Goal: Communication & Community: Answer question/provide support

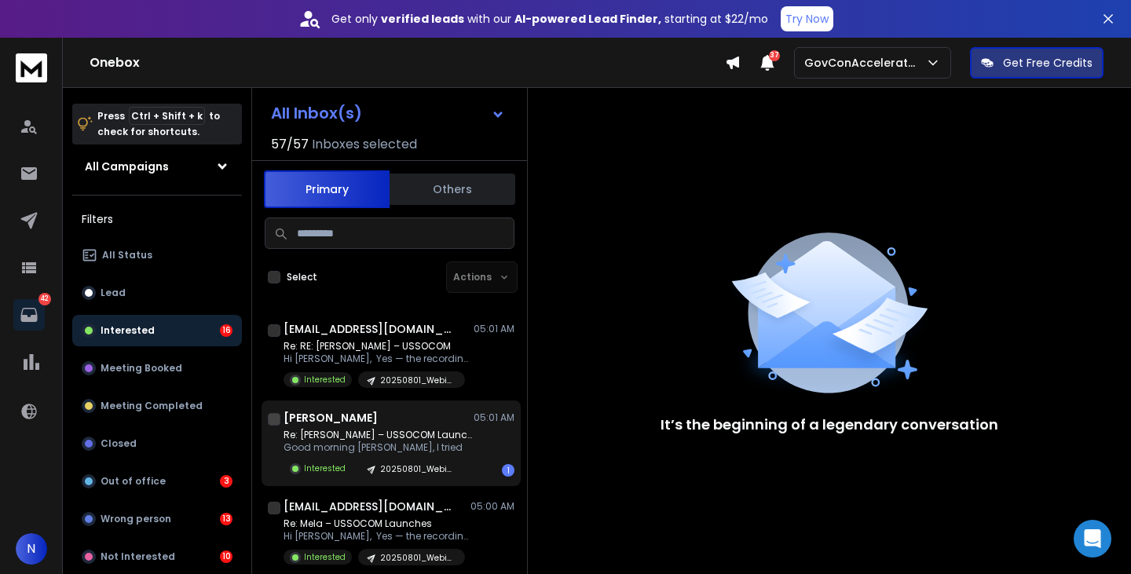
click at [493, 454] on div "Re: Mary – USSOCOM Launches Good morning Chloe, I tried Interested 20250801_Web…" at bounding box center [399, 453] width 231 height 48
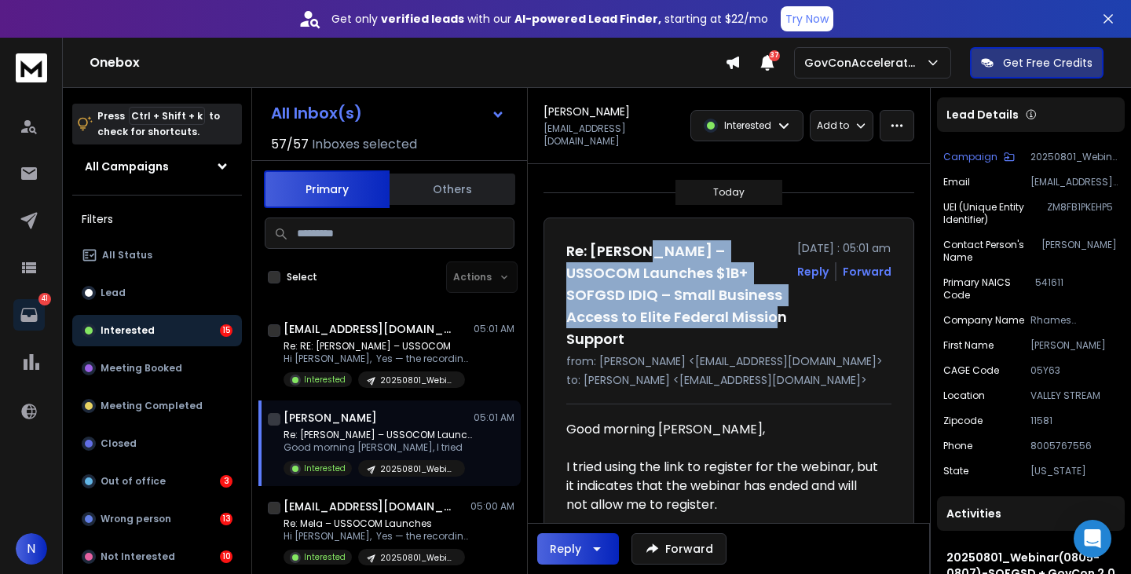
drag, startPoint x: 644, startPoint y: 236, endPoint x: 683, endPoint y: 305, distance: 78.4
click at [683, 305] on h1 "Re: Mary – USSOCOM Launches $1B+ SOFGSD IDIQ – Small Business Access to Elite F…" at bounding box center [677, 295] width 222 height 110
copy h1 "USSOCOM Launches $1B+ SOFGSD IDIQ – Small Business Access to Elite Federal Miss…"
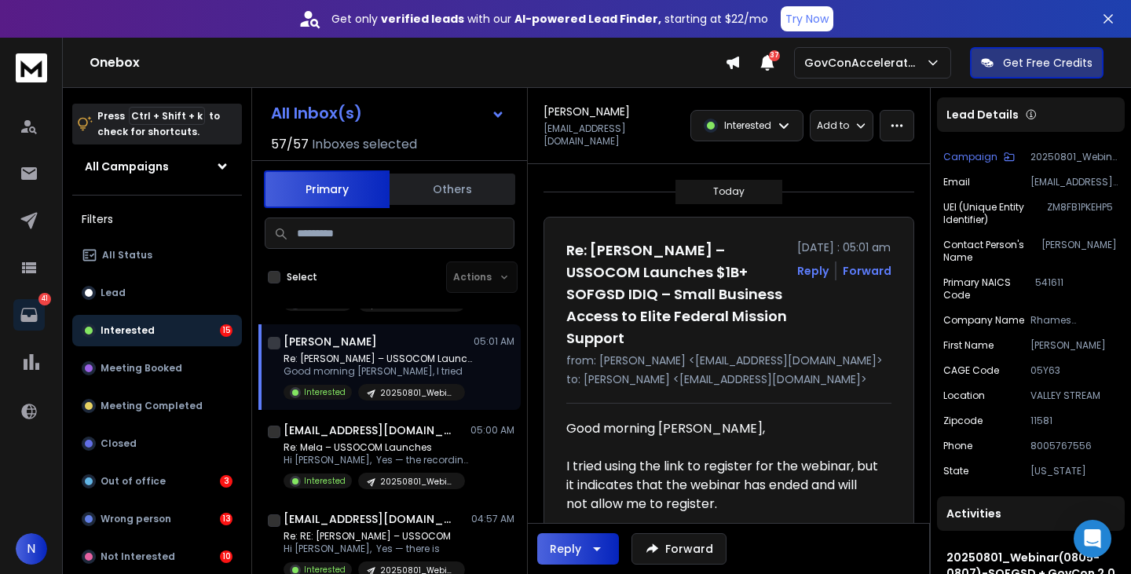
scroll to position [103, 0]
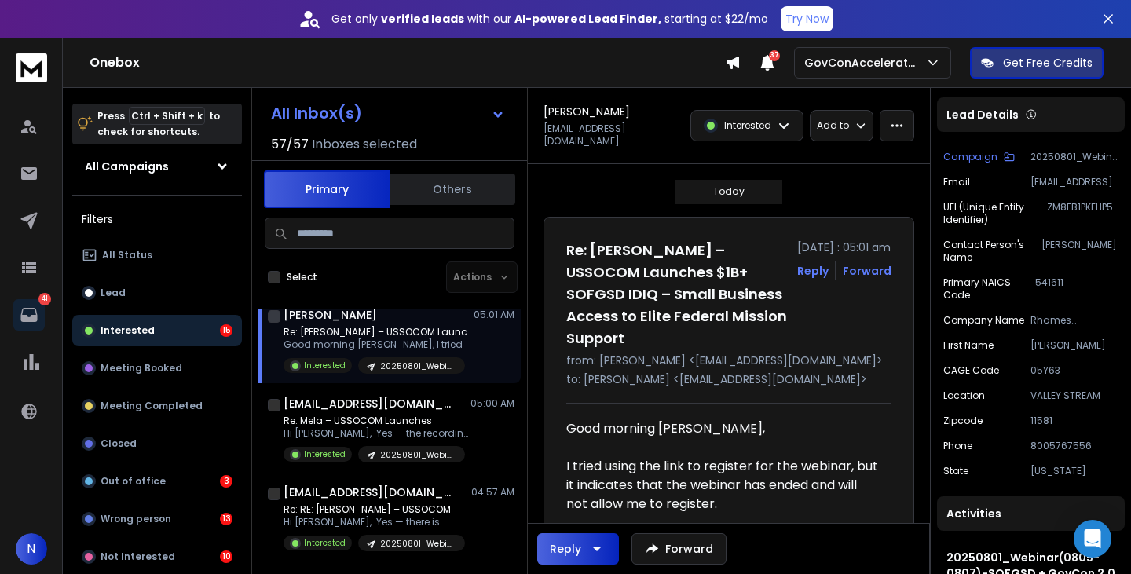
click at [501, 438] on div "Re: Mela – USSOCOM Launches Hi Melanie, Yes — the recordings Interested 2025080…" at bounding box center [399, 439] width 231 height 48
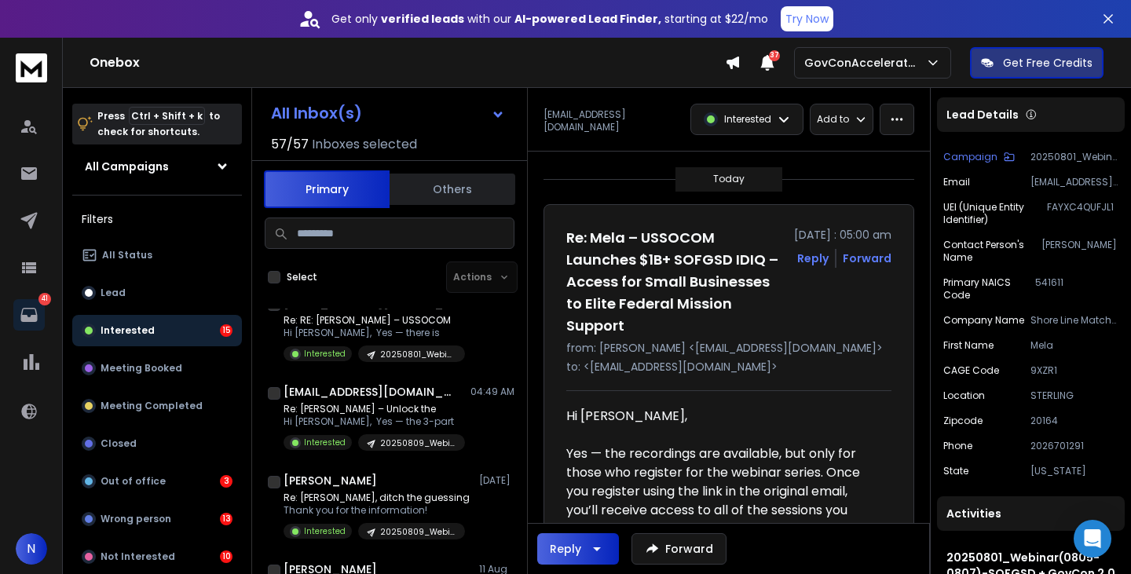
scroll to position [310, 0]
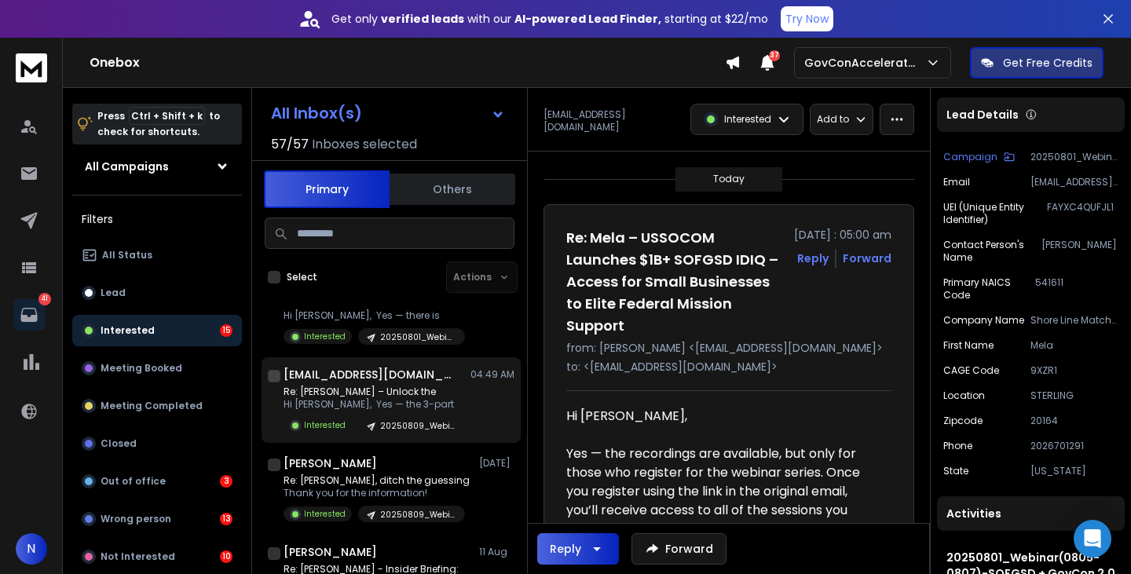
click at [488, 382] on div "rich@polarity.io 04:49 AM" at bounding box center [399, 375] width 231 height 16
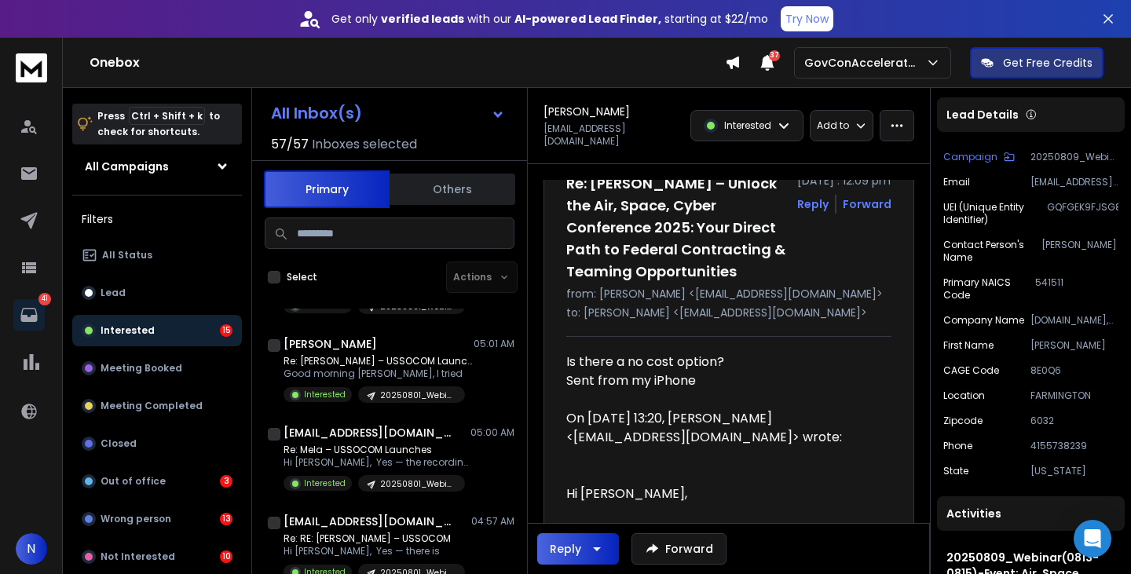
scroll to position [0, 0]
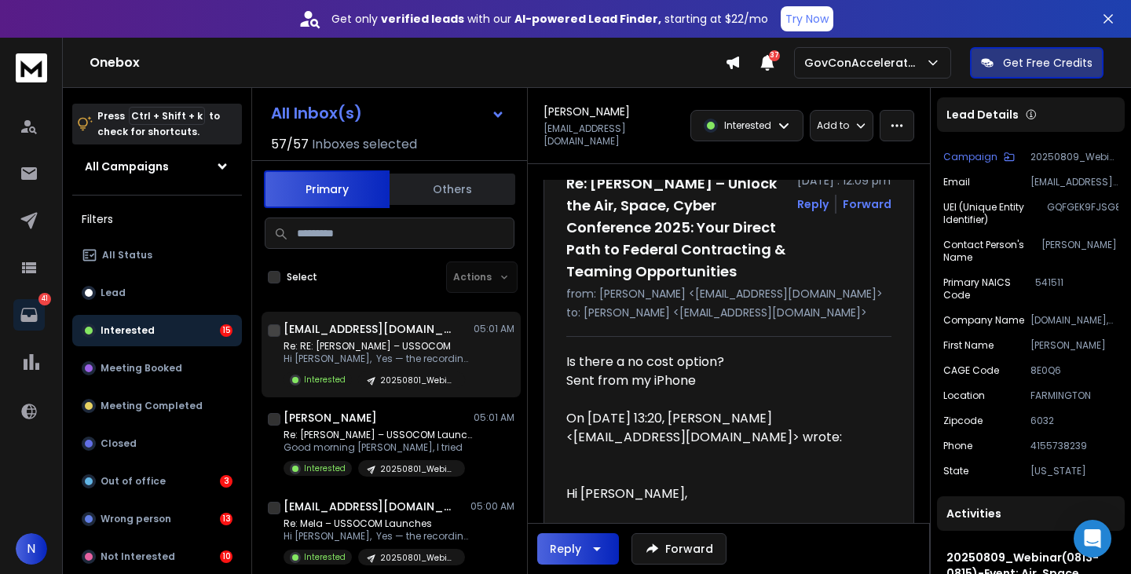
click at [479, 370] on div "Re: RE: George – USSOCOM Hi Matt, Yes — the recordings Interested 20250801_Webi…" at bounding box center [399, 364] width 231 height 48
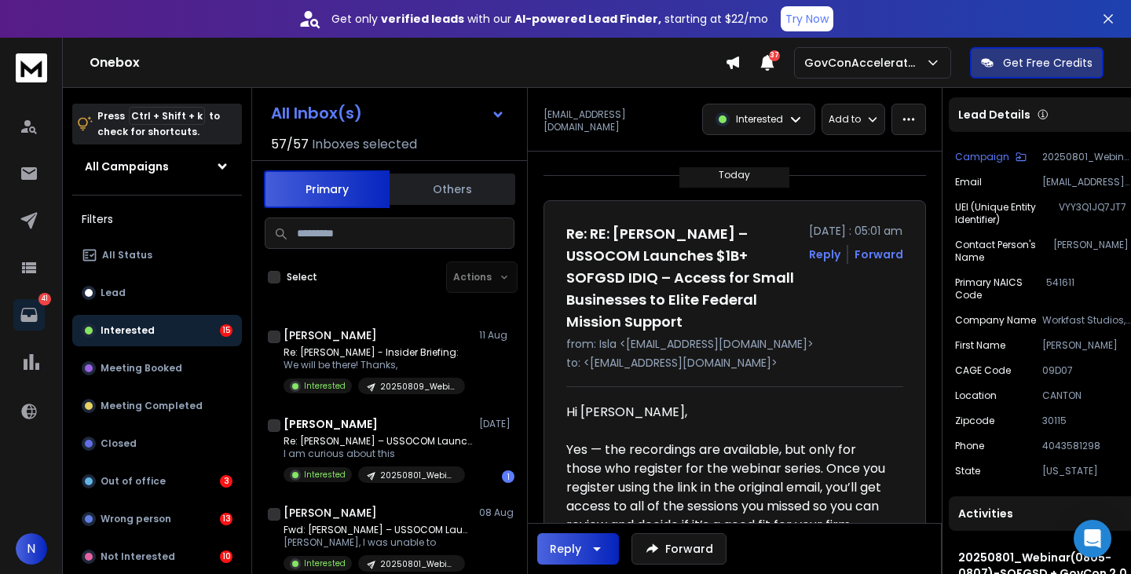
scroll to position [5, 0]
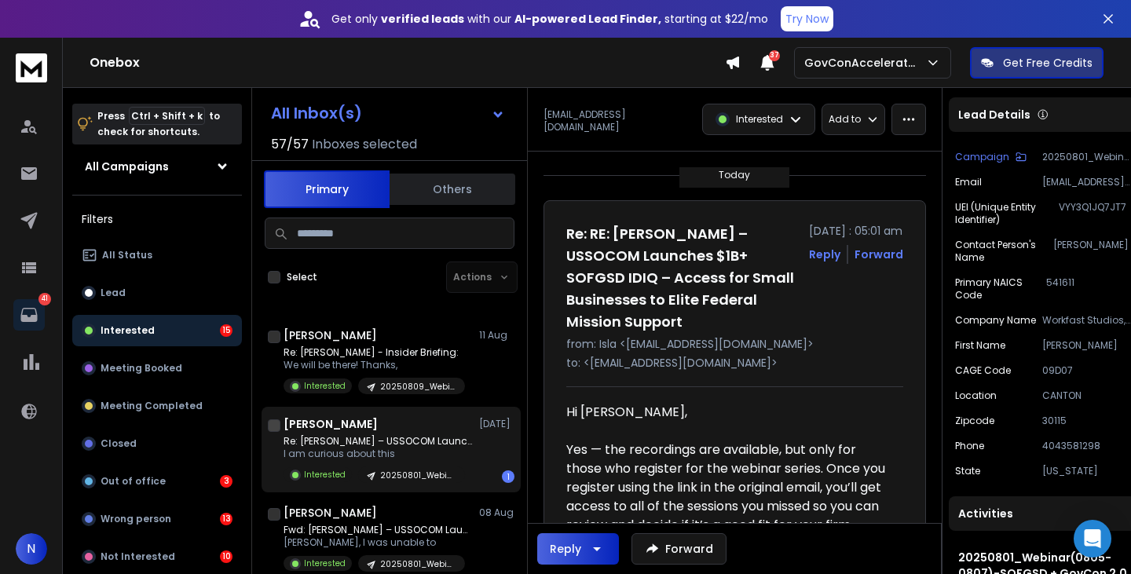
click at [507, 450] on div "Re: Travis – USSOCOM Launches I am curious about this Interested 20250801_Webin…" at bounding box center [399, 459] width 231 height 48
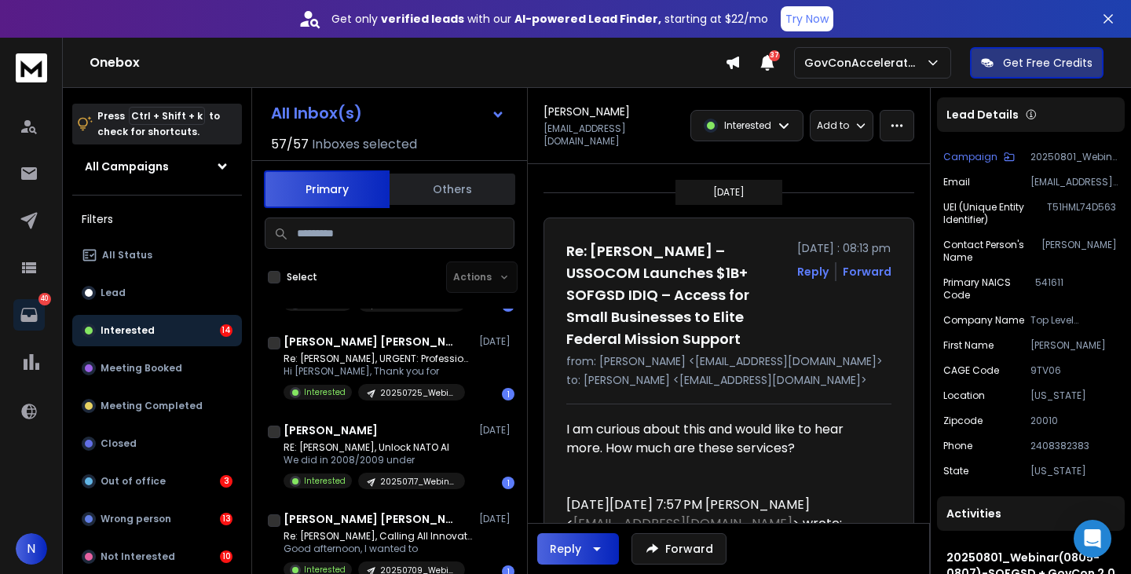
scroll to position [1419, 0]
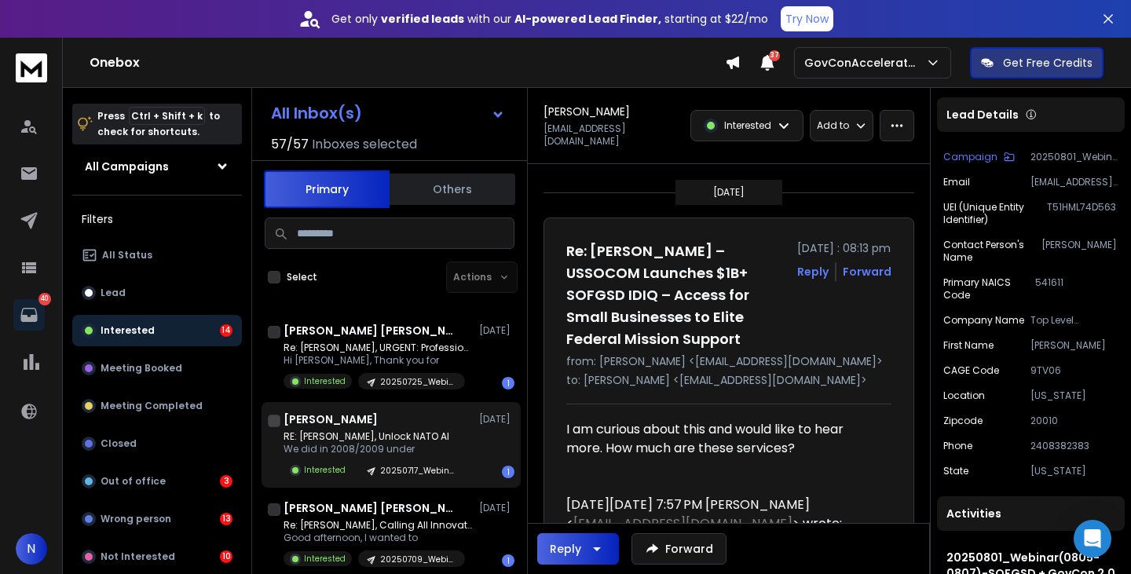
click at [483, 435] on div "RE: Allen, Unlock NATO AI We did in 2008/2009 under Interested 20250717_Webinar…" at bounding box center [399, 455] width 231 height 48
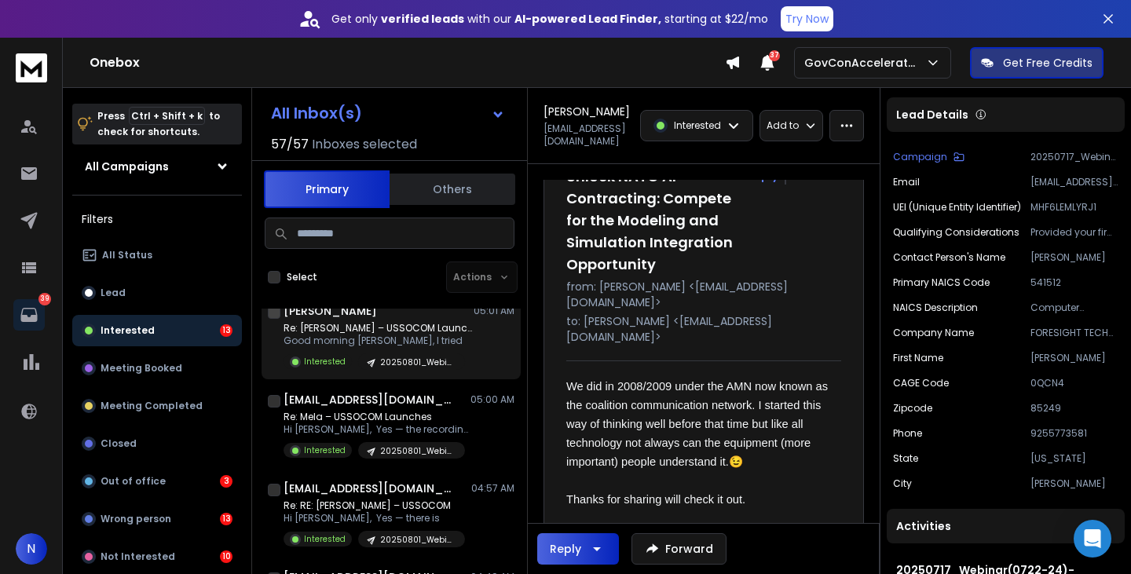
scroll to position [108, 0]
click at [463, 327] on p "Re: Mary – USSOCOM Launches" at bounding box center [378, 327] width 189 height 13
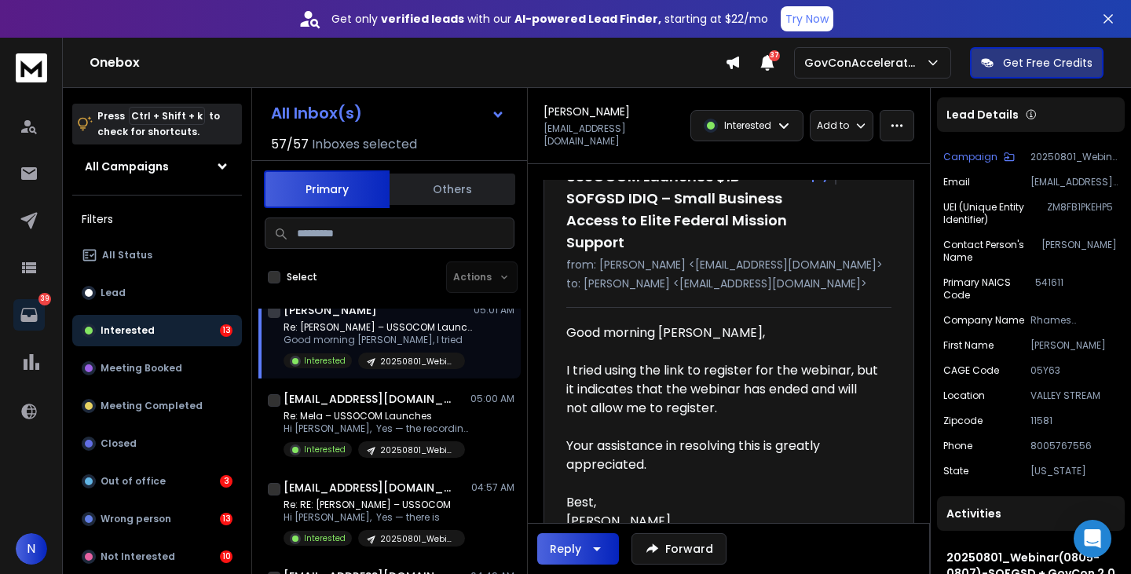
click at [572, 537] on button "Reply" at bounding box center [578, 548] width 82 height 31
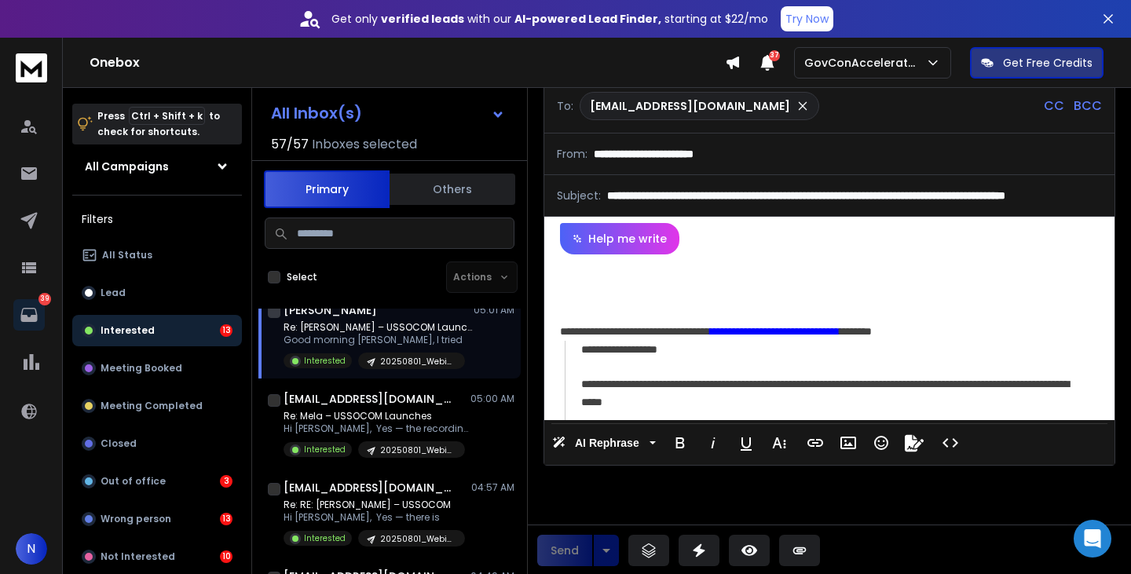
scroll to position [0, 0]
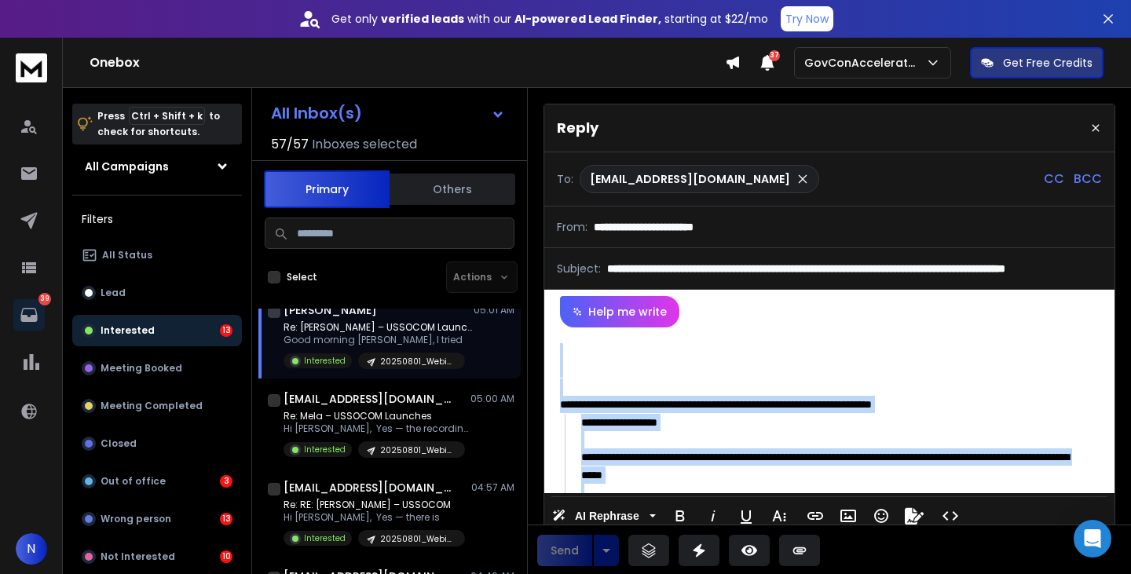
copy div "**********"
click at [570, 354] on div at bounding box center [829, 351] width 539 height 17
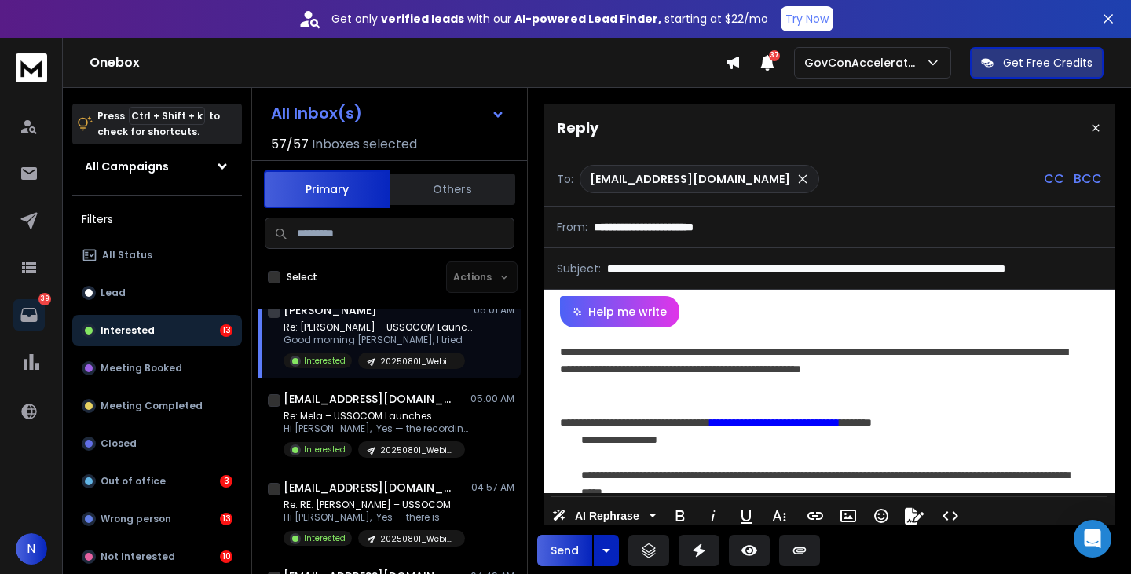
click at [608, 348] on div "**********" at bounding box center [821, 360] width 522 height 35
click at [604, 348] on div "**********" at bounding box center [821, 360] width 522 height 35
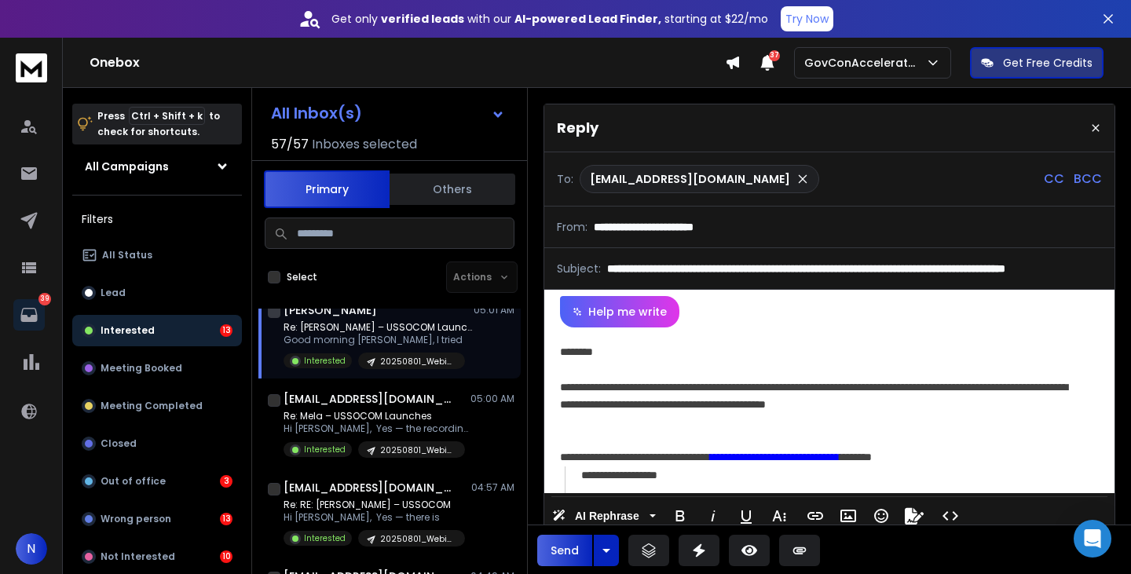
click at [698, 381] on div "**********" at bounding box center [821, 378] width 522 height 71
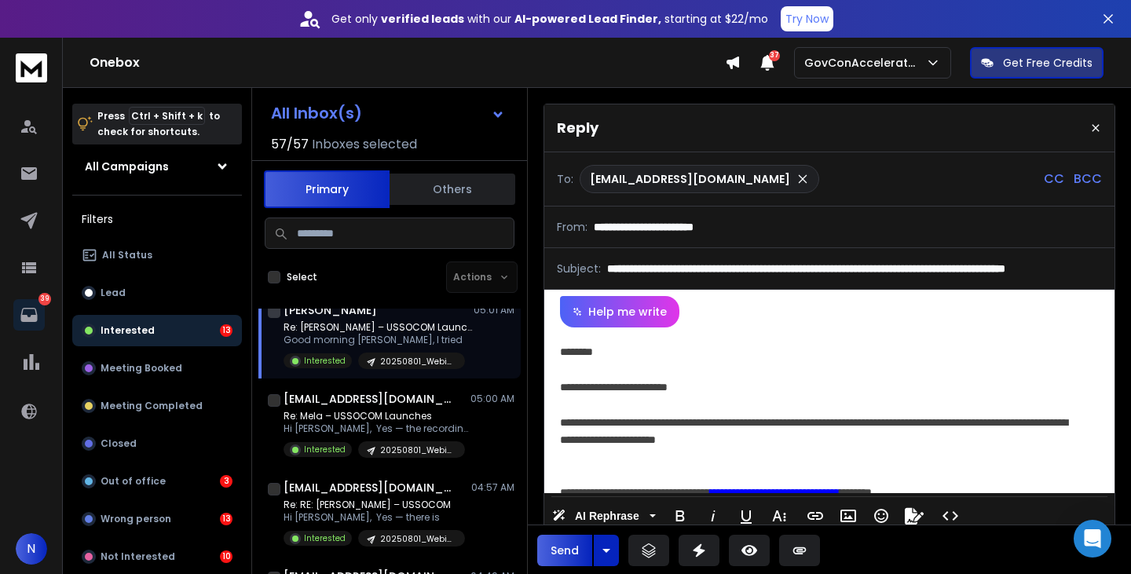
click at [753, 438] on div "**********" at bounding box center [821, 395] width 522 height 105
click at [566, 544] on button "Send" at bounding box center [564, 550] width 55 height 31
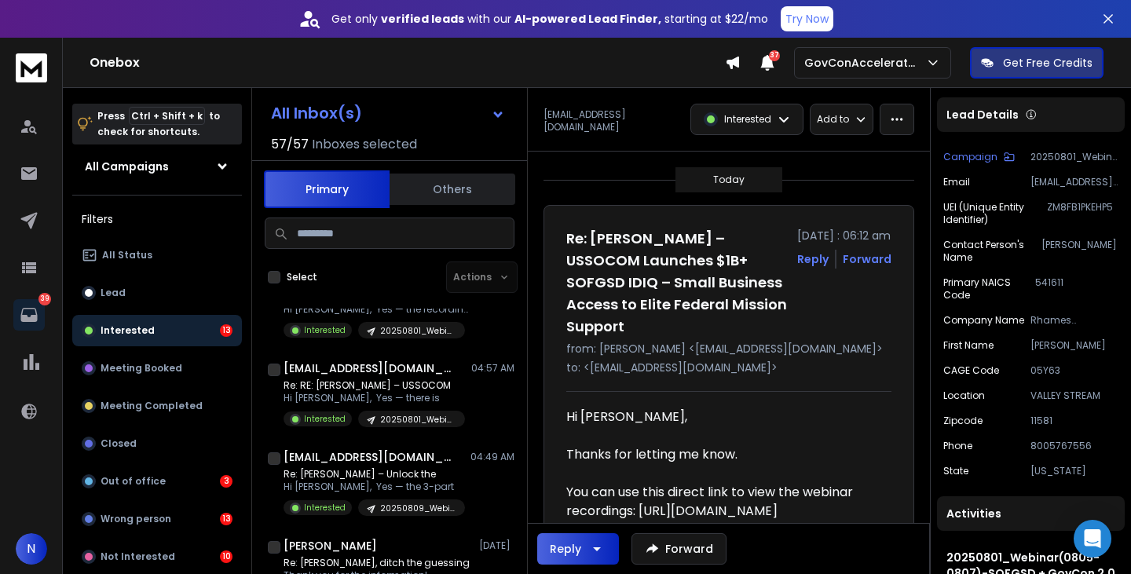
scroll to position [230, 0]
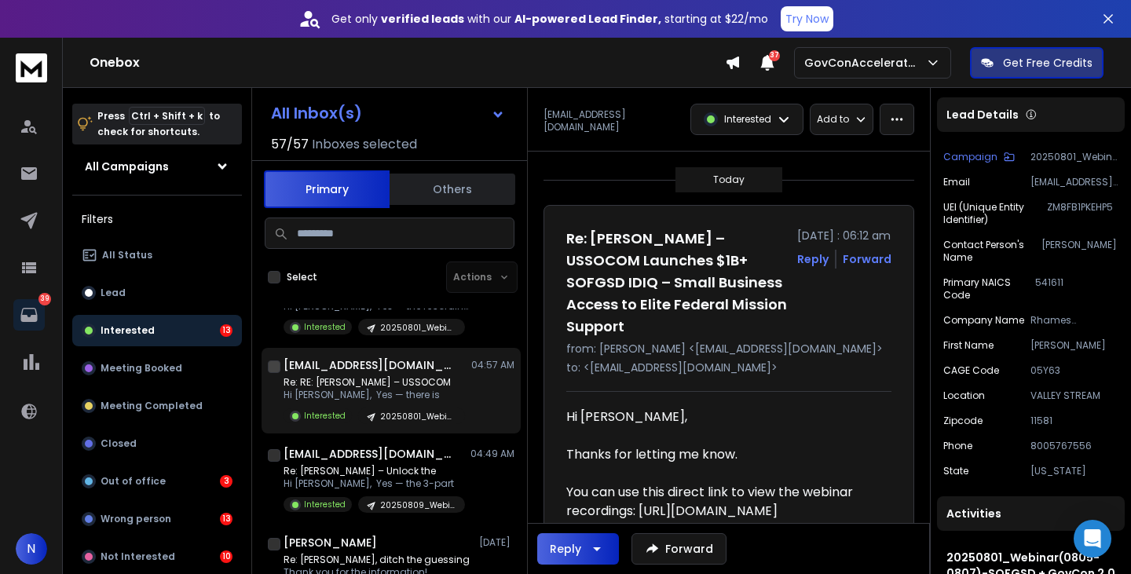
click at [449, 388] on p "Re: RE: Gina – USSOCOM" at bounding box center [374, 382] width 181 height 13
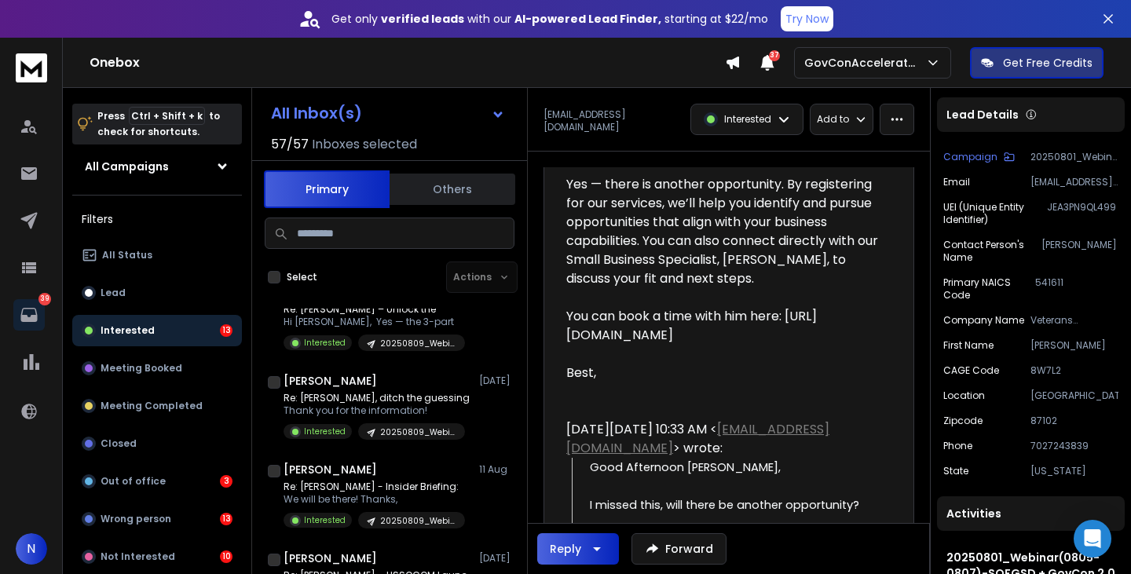
scroll to position [394, 0]
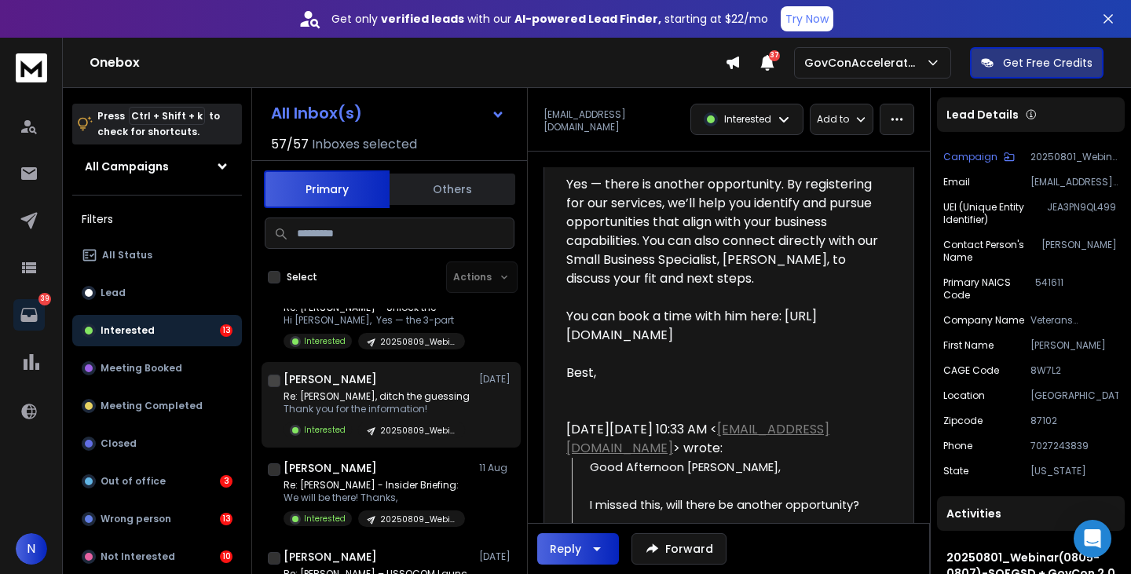
click at [484, 416] on div "Re: Dorian, ditch the guessing Thank you for the information! Interested 202508…" at bounding box center [399, 414] width 231 height 48
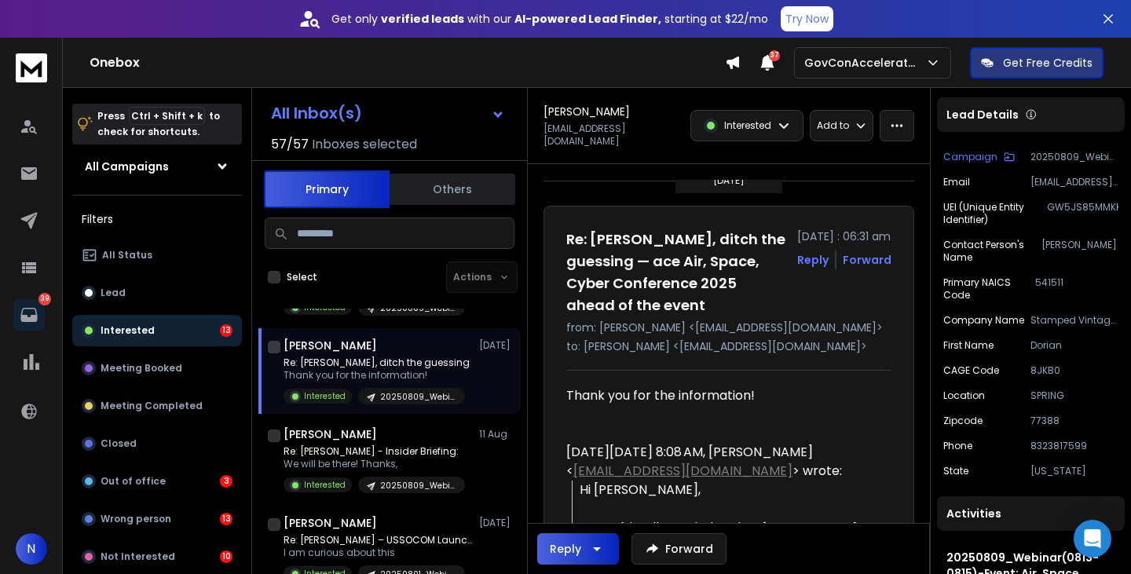
scroll to position [428, 0]
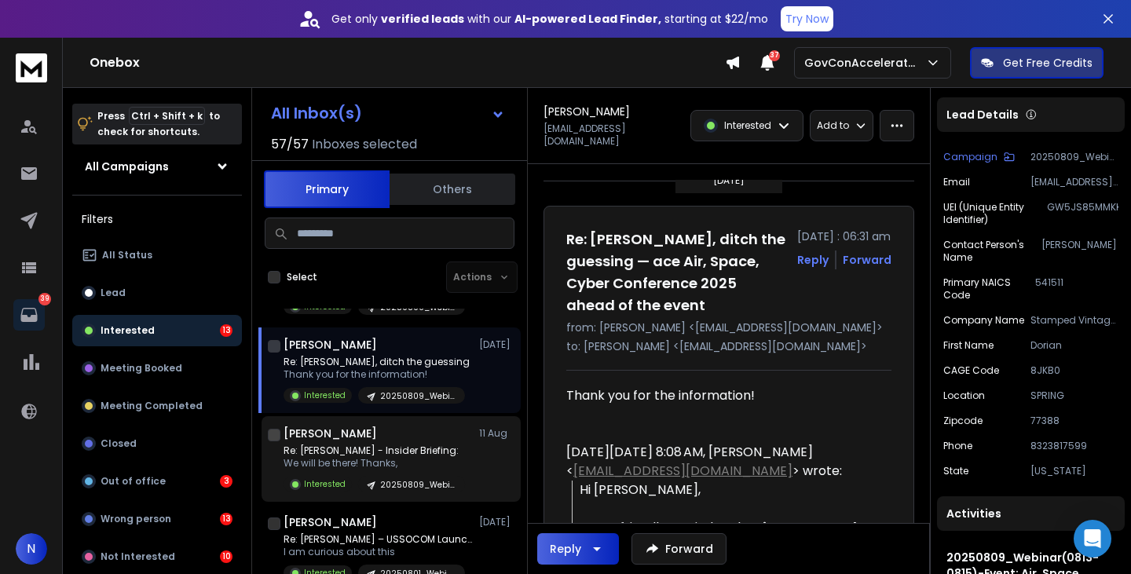
click at [482, 466] on div "Re: Tim - Insider Briefing: We will be there! Thanks, Interested 20250809_Webin…" at bounding box center [399, 469] width 231 height 48
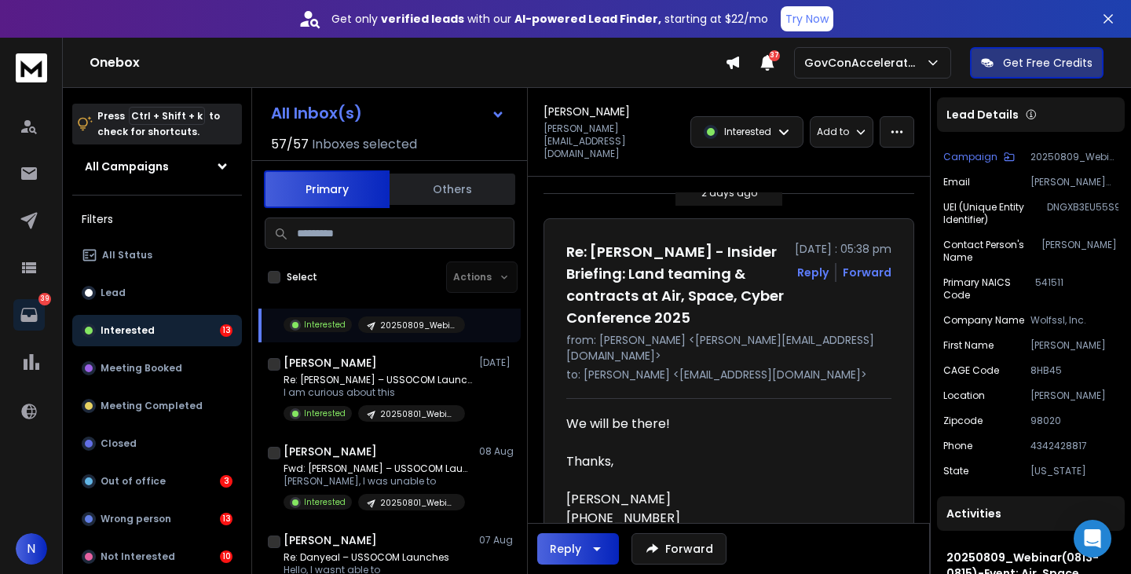
scroll to position [590, 0]
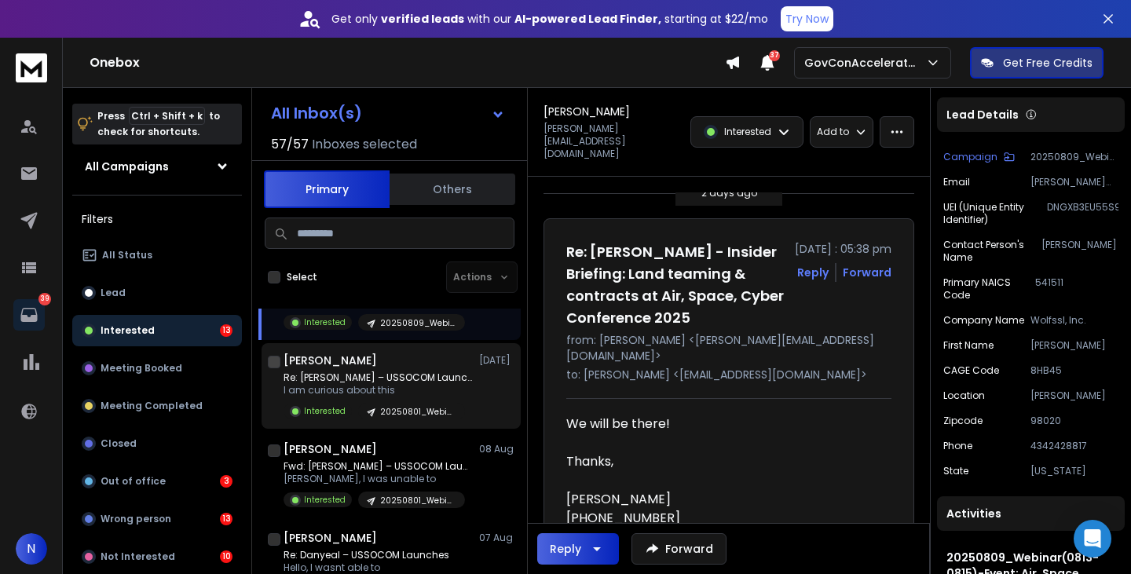
click at [474, 379] on div "Re: Travis – USSOCOM Launches I am curious about this Interested 20250801_Webin…" at bounding box center [399, 396] width 231 height 48
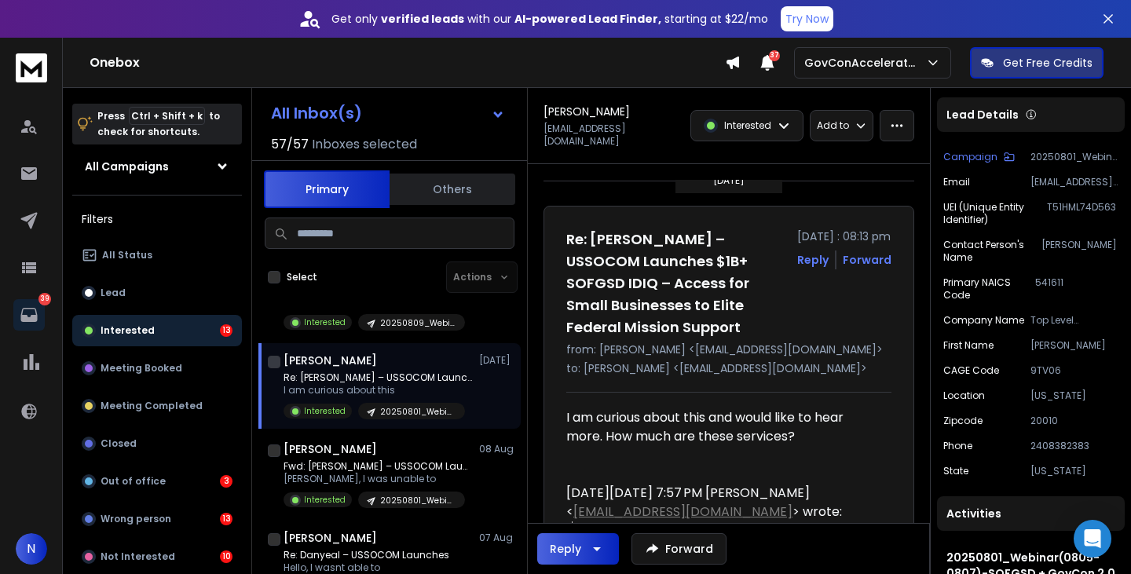
click at [703, 446] on div at bounding box center [722, 455] width 313 height 19
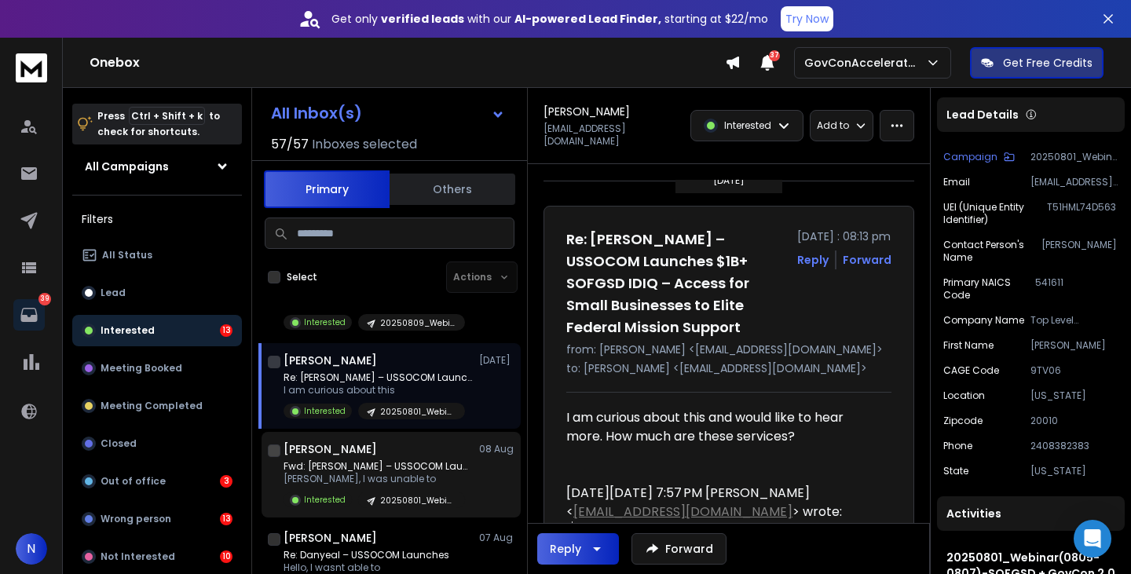
scroll to position [632, 0]
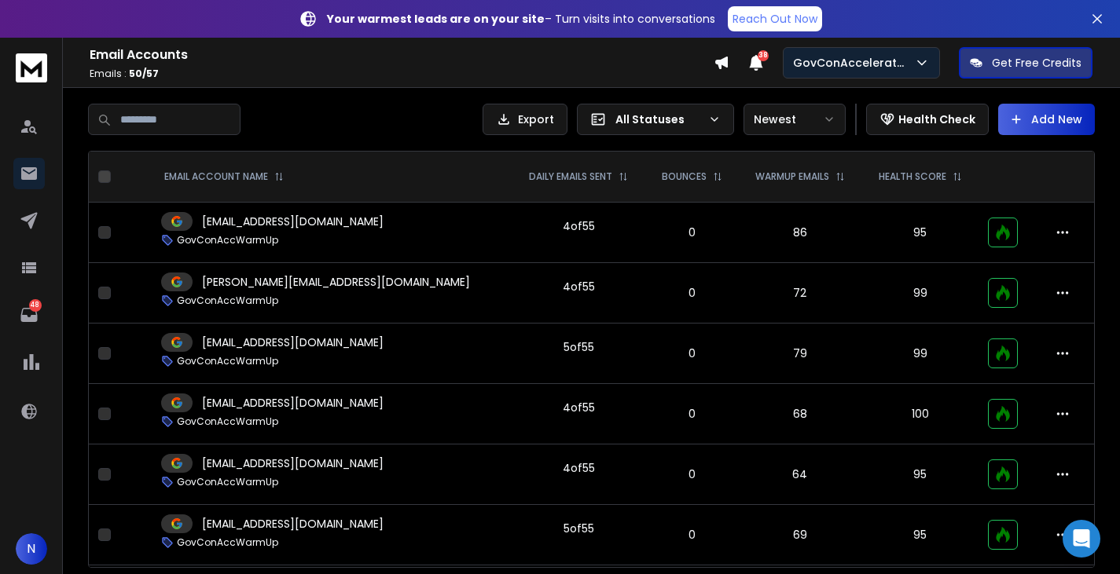
click at [855, 55] on p "GovConAccelerator" at bounding box center [853, 63] width 121 height 16
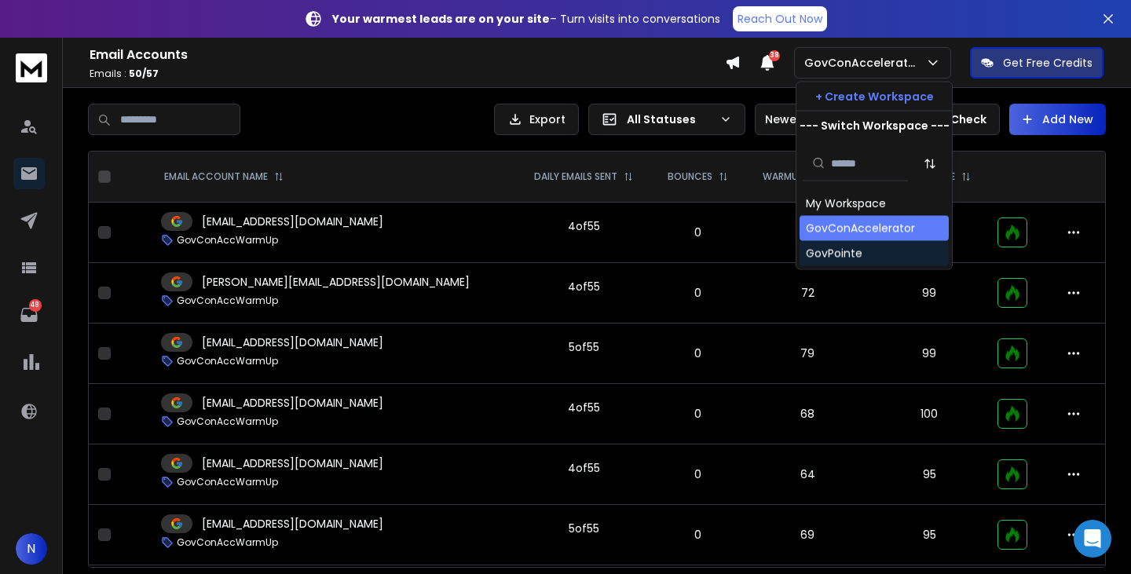
click at [869, 258] on div "GovPointe" at bounding box center [874, 253] width 149 height 25
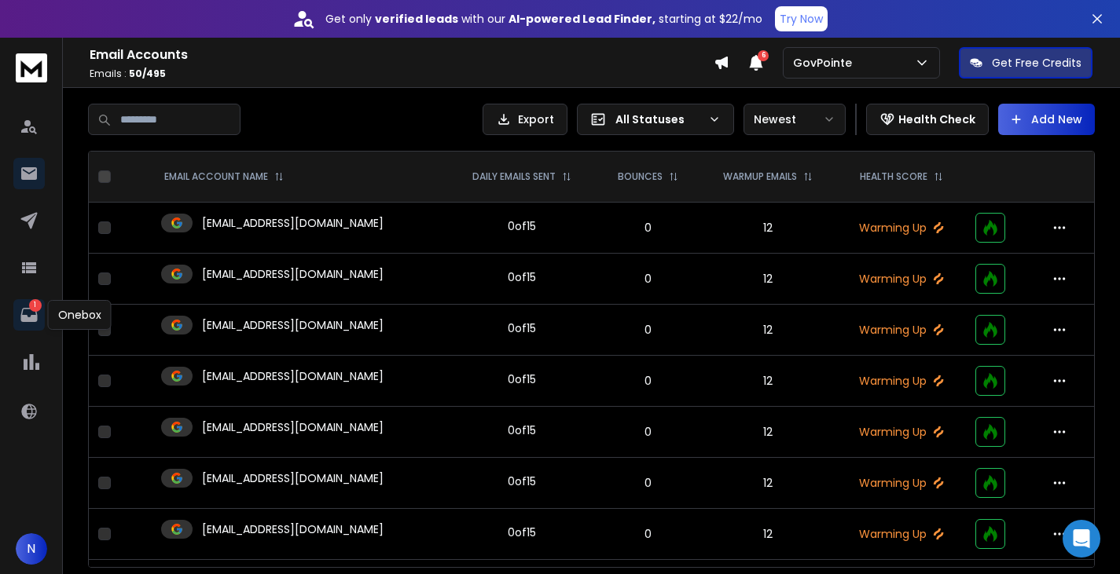
click at [37, 311] on icon at bounding box center [29, 315] width 19 height 19
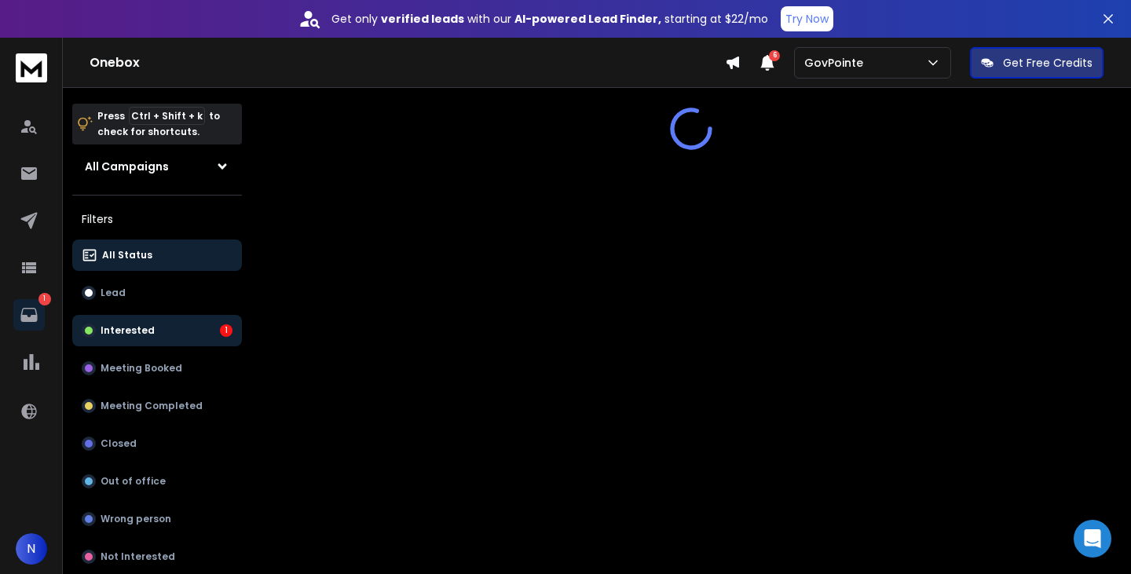
click at [178, 330] on button "Interested 1" at bounding box center [157, 330] width 170 height 31
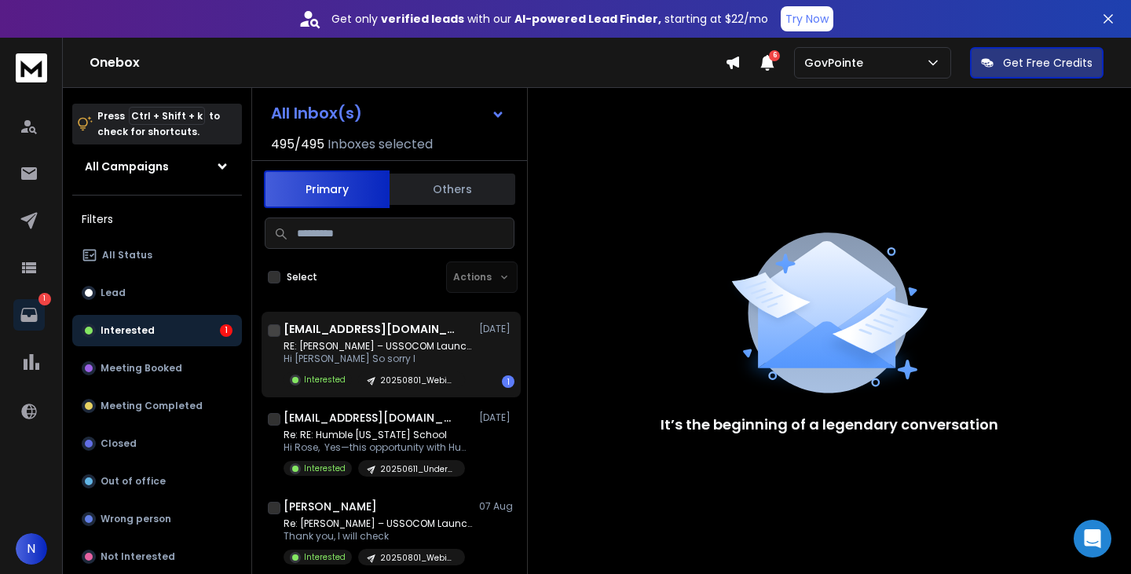
click at [466, 365] on div "RE: Kathleen – USSOCOM Launches Hi Jennifer So sorry I Interested 20250801_Webi…" at bounding box center [399, 364] width 231 height 48
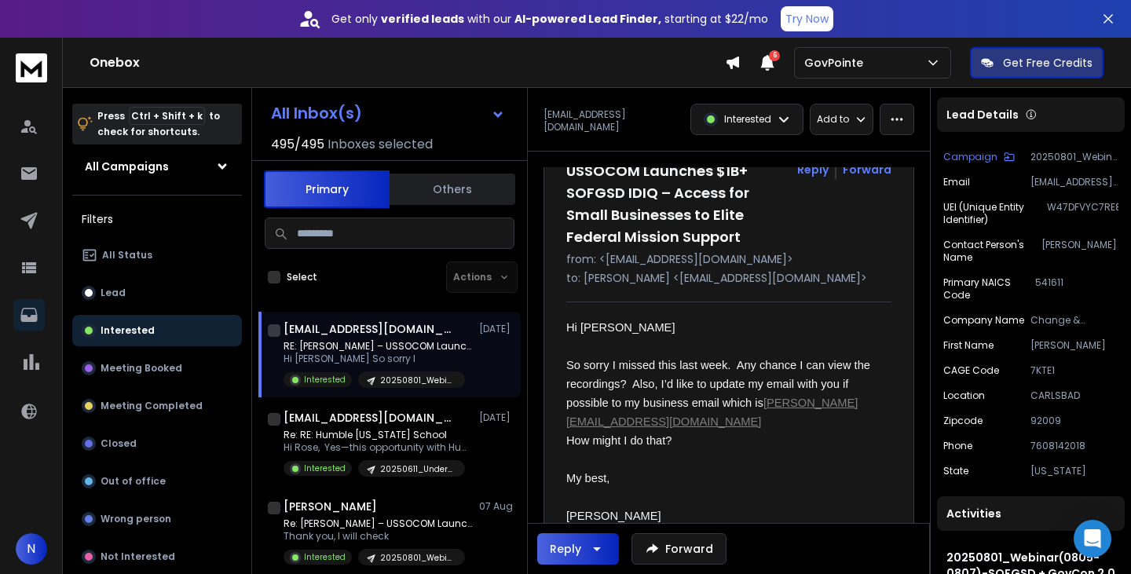
scroll to position [89, 0]
click at [581, 541] on div "Reply" at bounding box center [578, 549] width 57 height 19
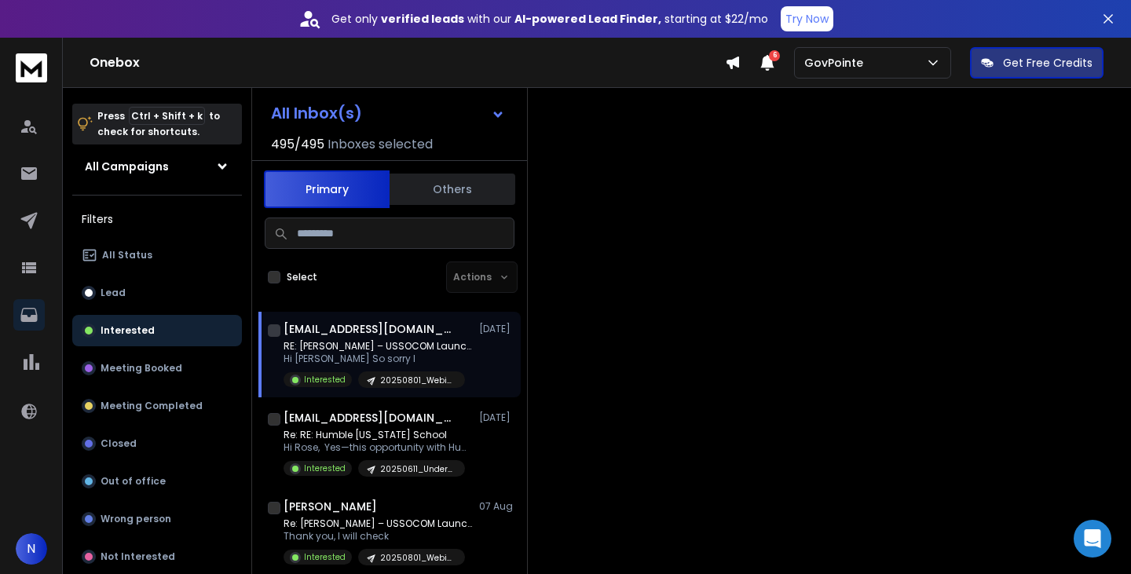
scroll to position [0, 0]
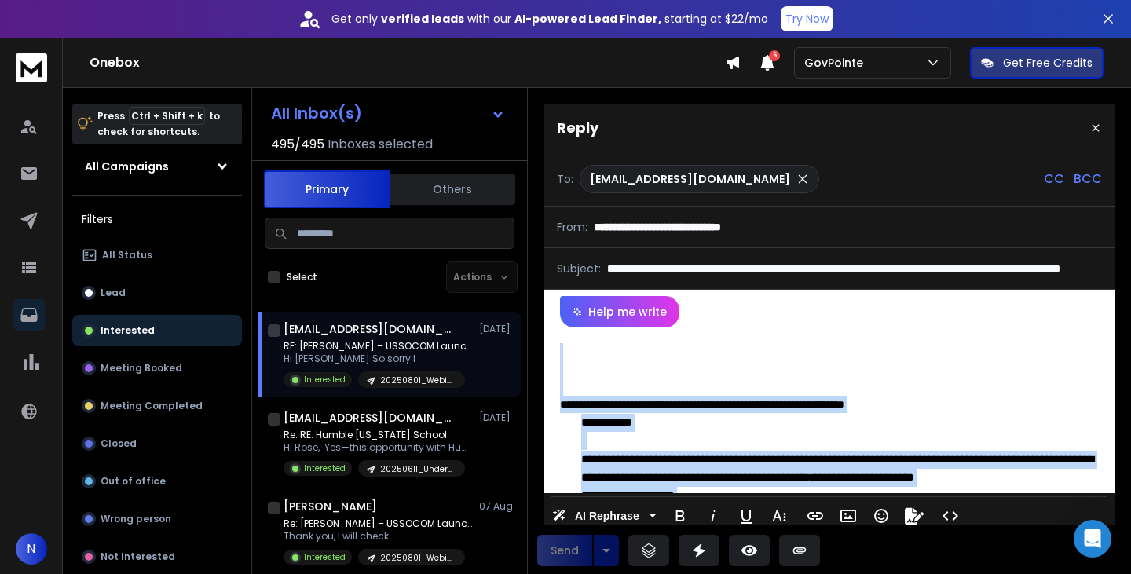
copy div "**********"
click at [591, 335] on div "**********" at bounding box center [827, 411] width 566 height 166
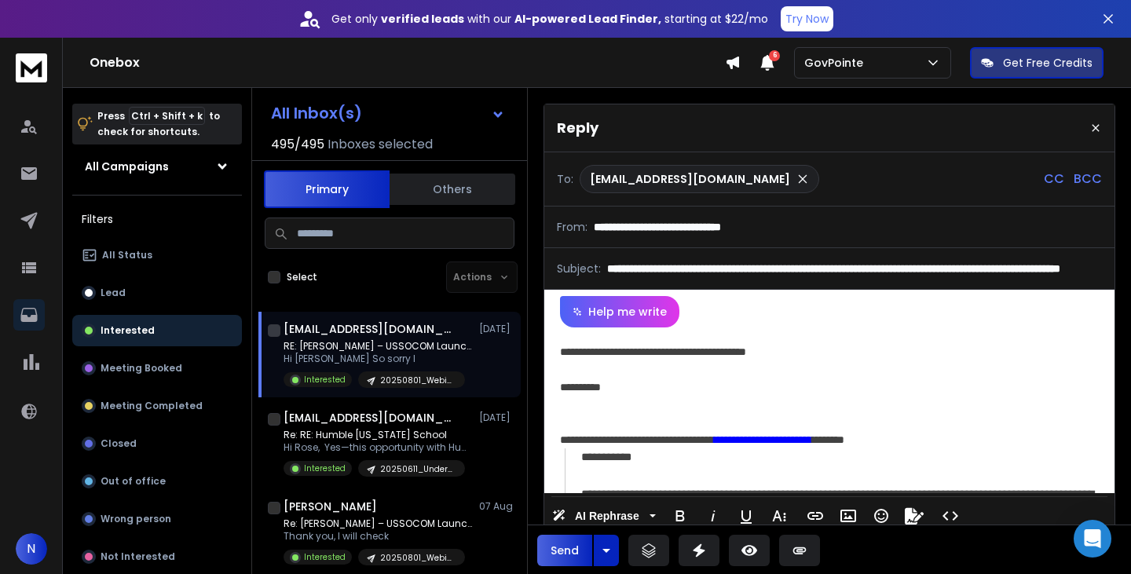
click at [566, 542] on button "Send" at bounding box center [564, 550] width 55 height 31
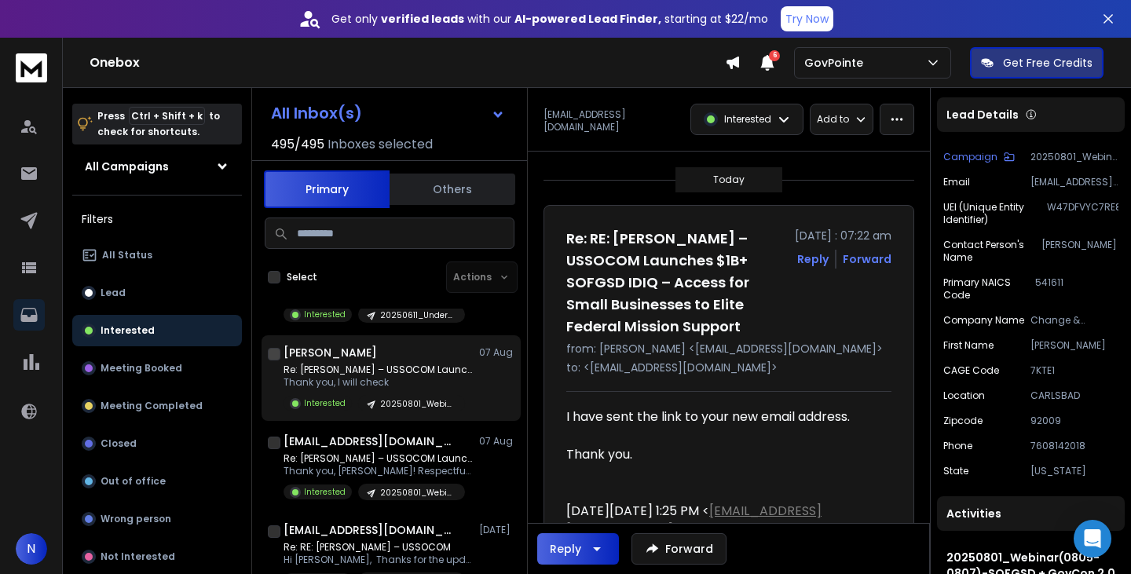
scroll to position [154, 0]
click at [467, 401] on div "Re: Idrisa – USSOCOM Launches Thank you, I will check Interested 20250801_Webin…" at bounding box center [399, 388] width 231 height 48
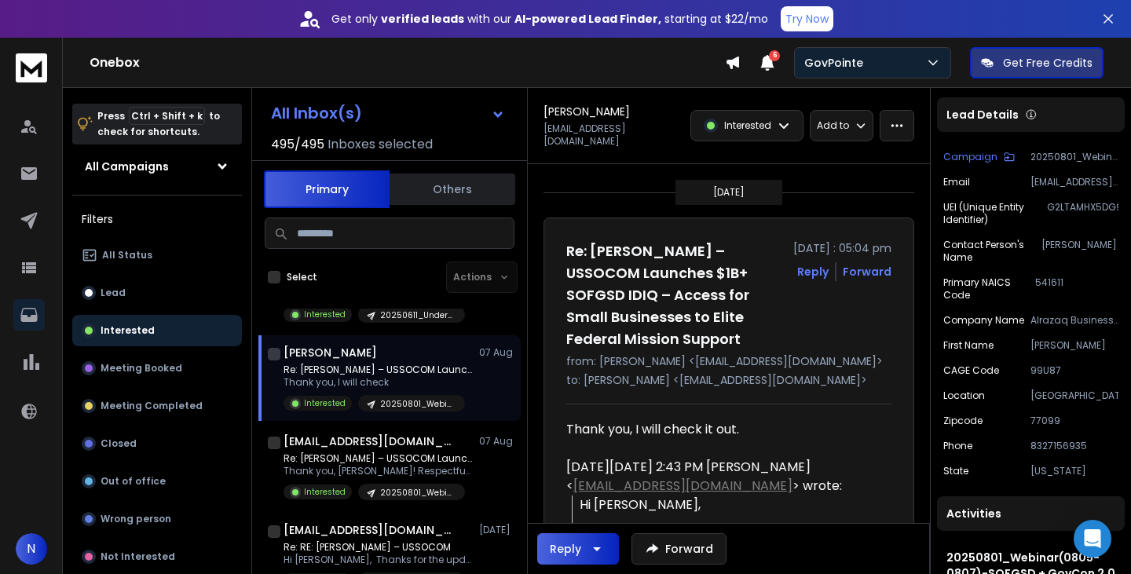
click at [893, 60] on div "GovPointe" at bounding box center [872, 63] width 137 height 16
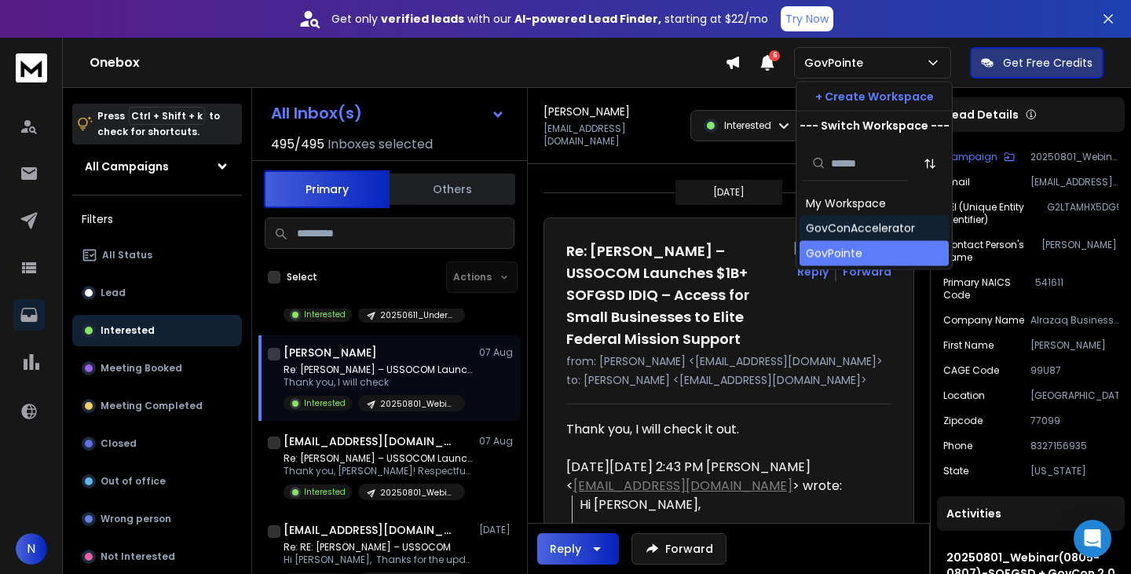
click at [871, 236] on div "GovConAccelerator" at bounding box center [860, 229] width 109 height 16
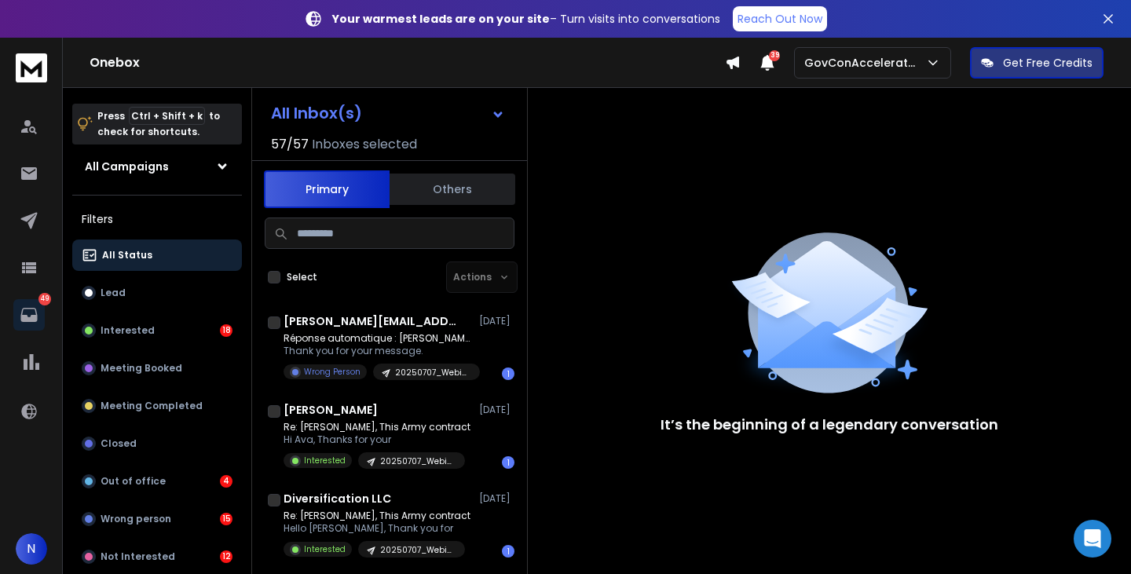
scroll to position [5956, 0]
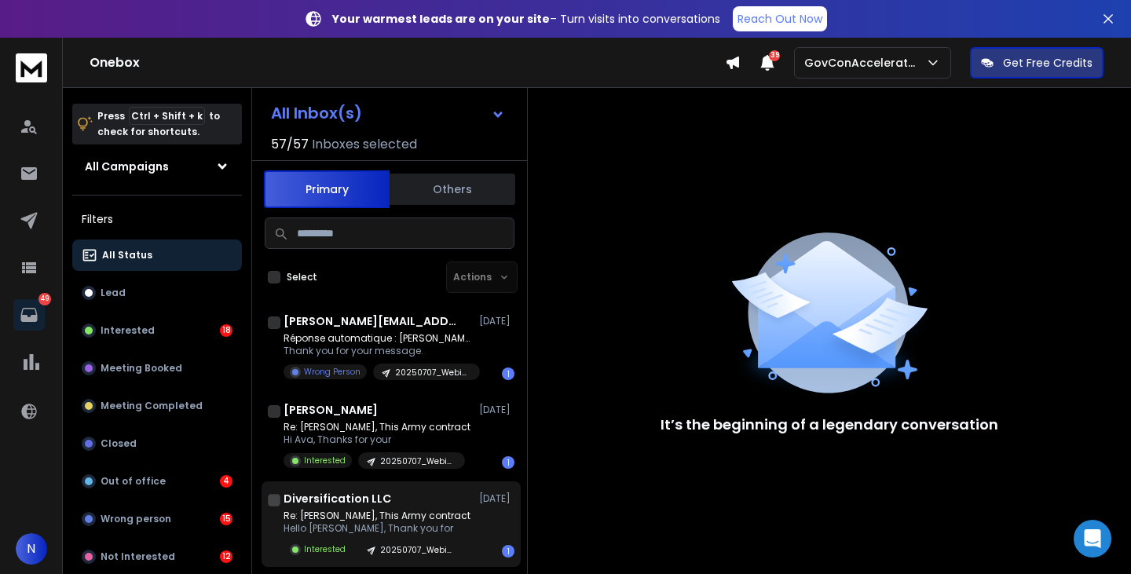
click at [489, 514] on div "Re: Glenda, This Army contract Hello Jennifer, Thank you for Interested 2025070…" at bounding box center [399, 534] width 231 height 48
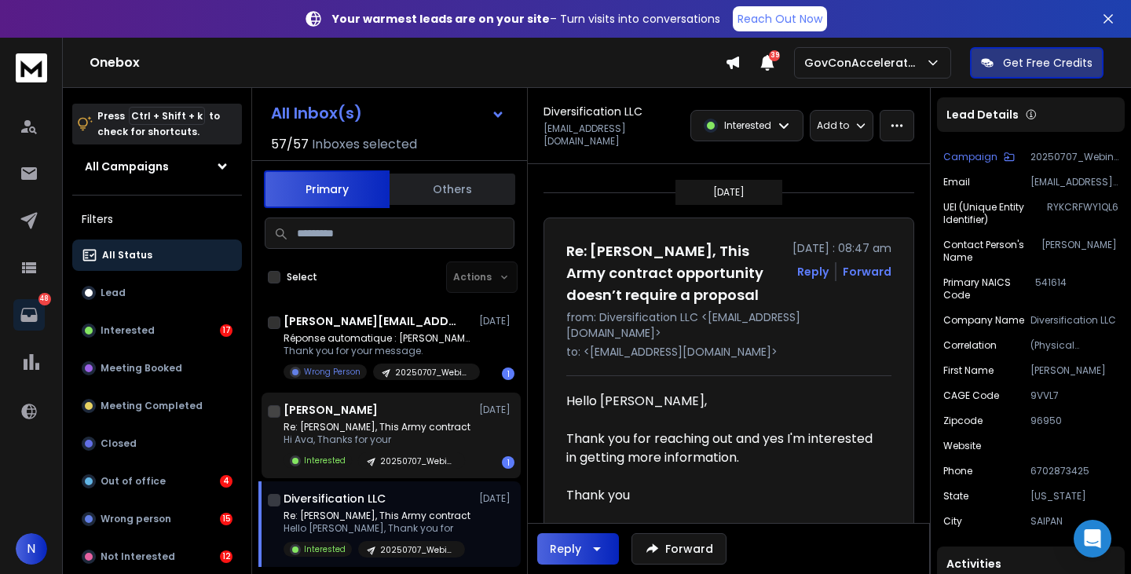
click at [456, 420] on div "Tom Bendien 08 Jul Re: Thomas, This Army contract Hi Ava, Thanks for your Inter…" at bounding box center [399, 435] width 231 height 67
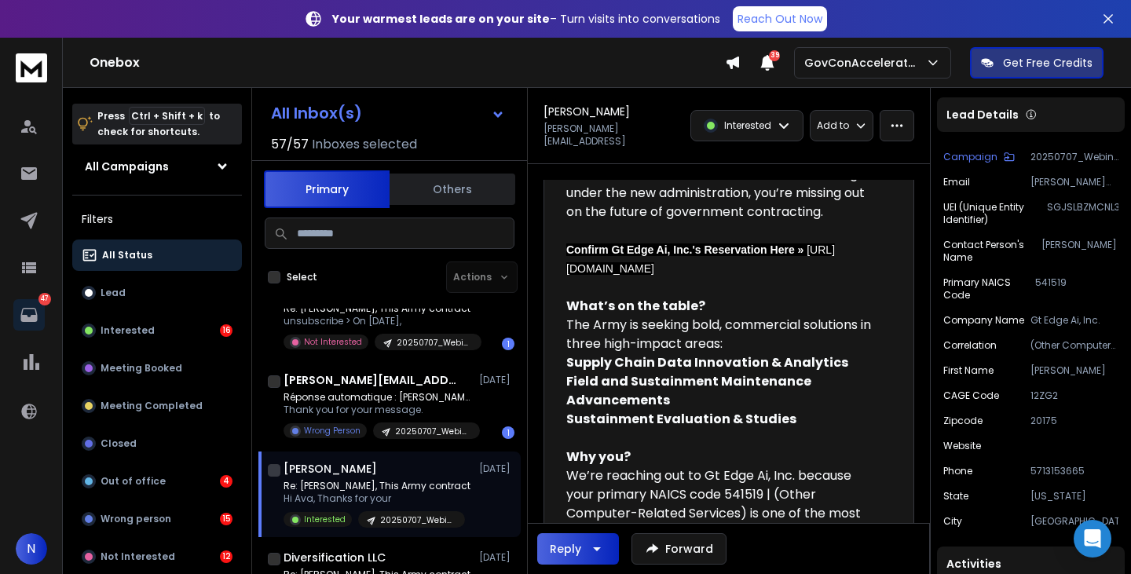
scroll to position [5898, 0]
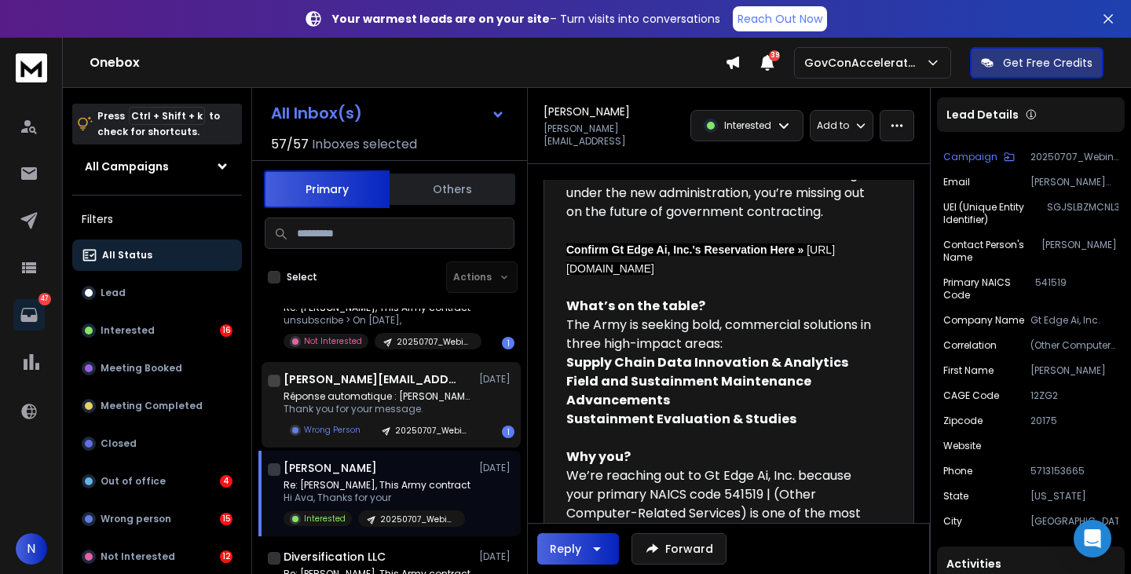
click at [479, 405] on div "Réponse automatique : Laurence, This Army Thank you for your message. Wrong Per…" at bounding box center [399, 414] width 231 height 48
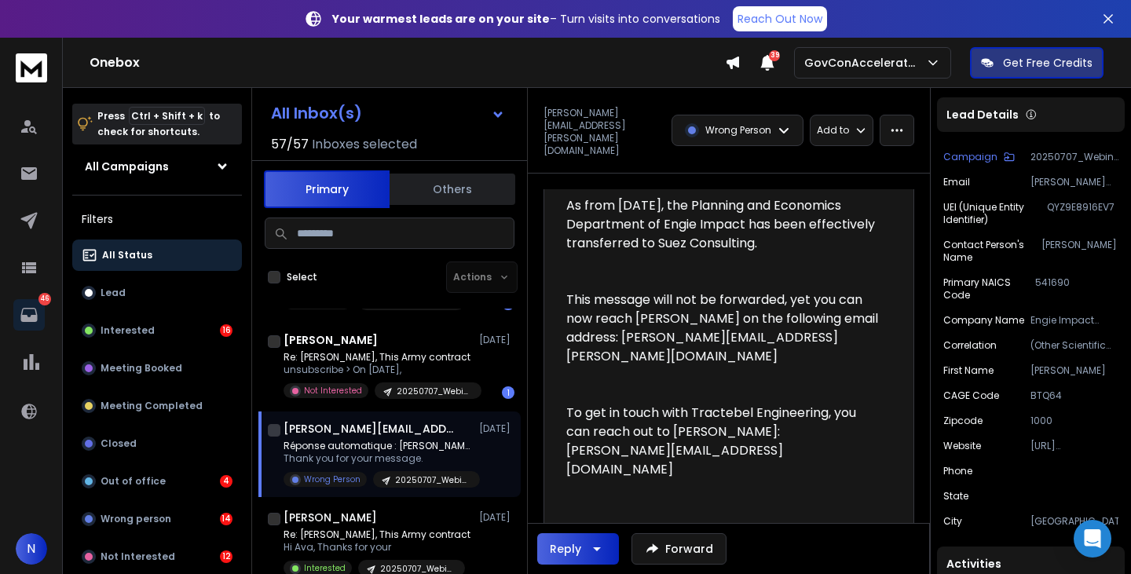
scroll to position [284, 0]
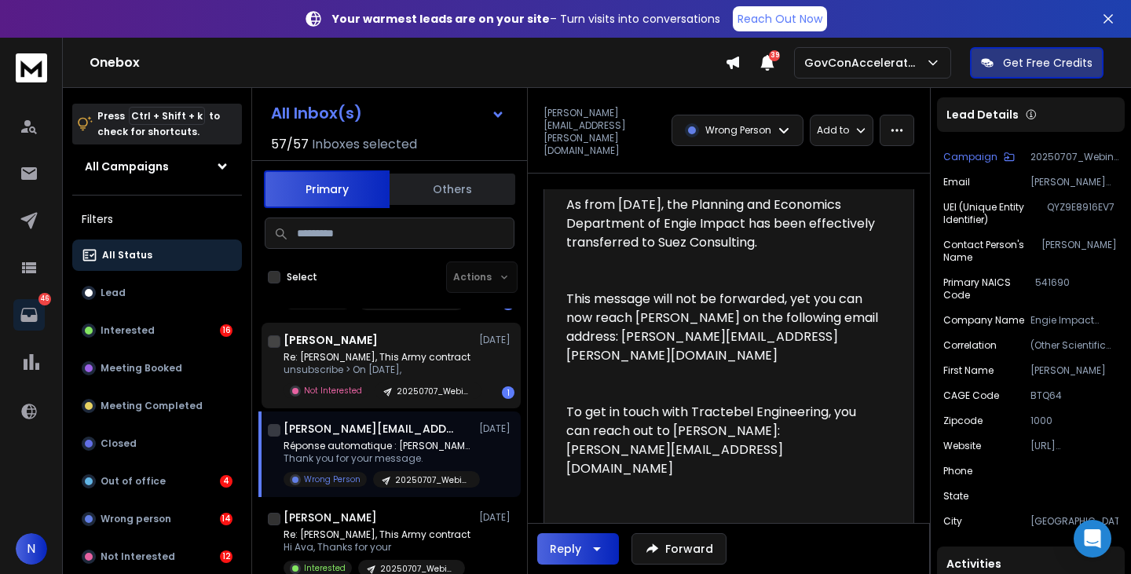
click at [471, 360] on p "Re: Peter, This Army contract" at bounding box center [378, 357] width 189 height 13
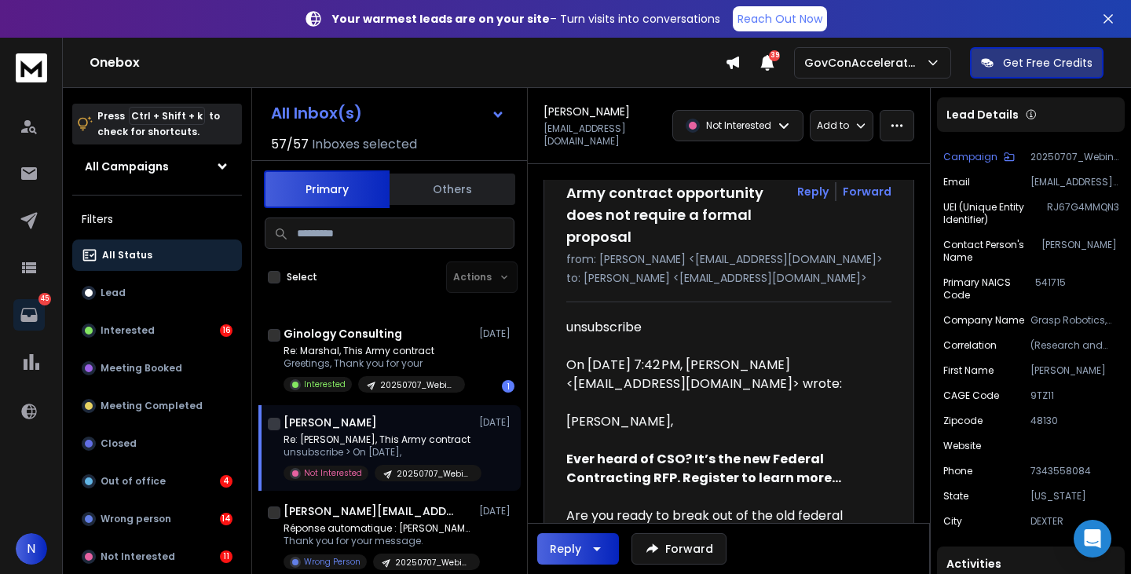
scroll to position [81, 0]
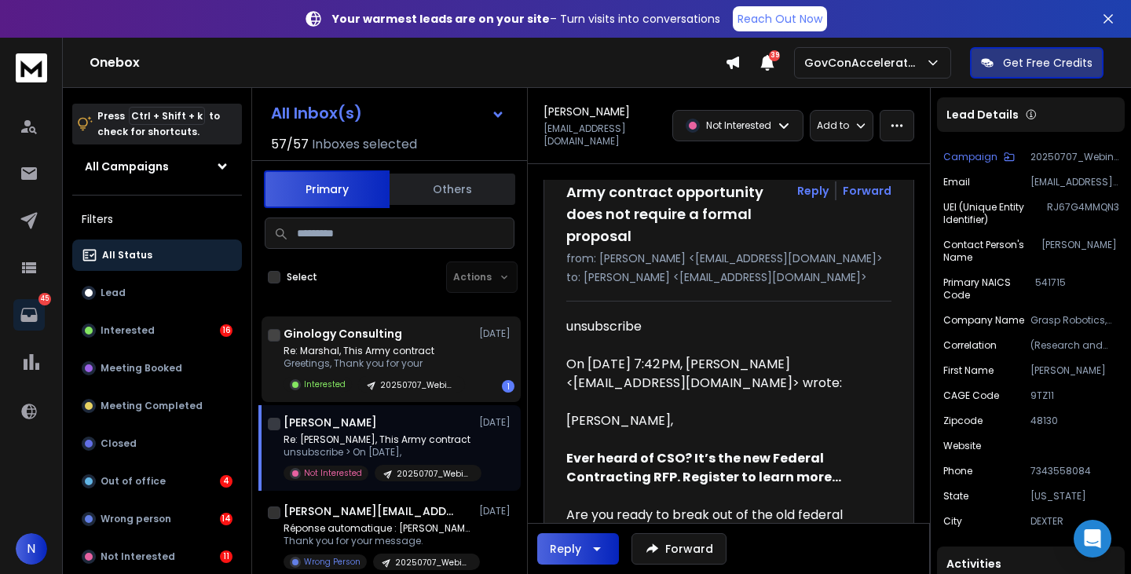
click at [479, 367] on div "Re: Marshal, This Army contract Greetings, Thank you for your Interested 202507…" at bounding box center [399, 369] width 231 height 48
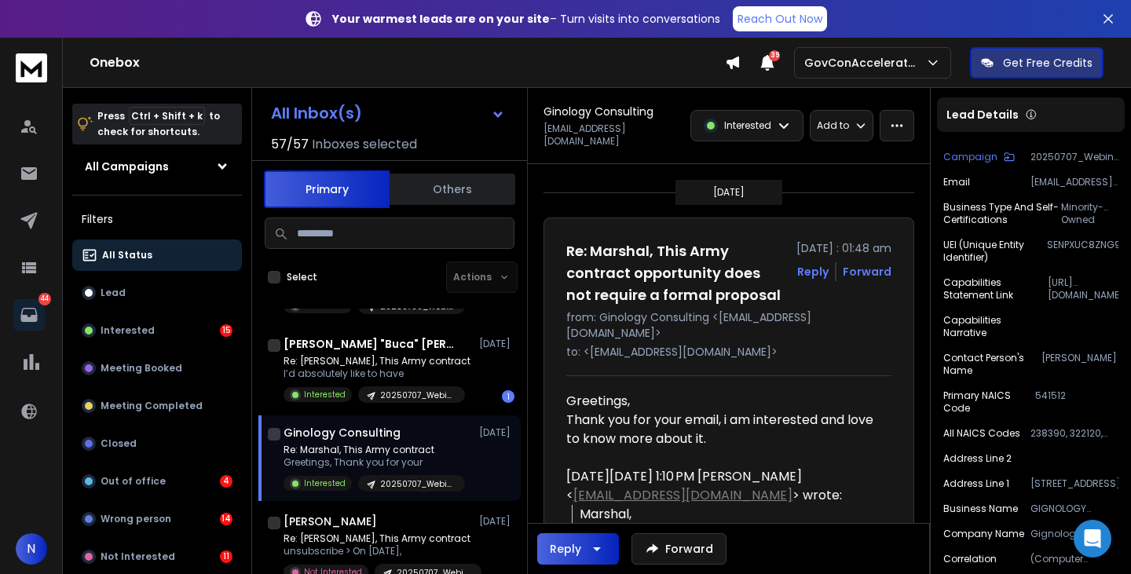
scroll to position [5663, 0]
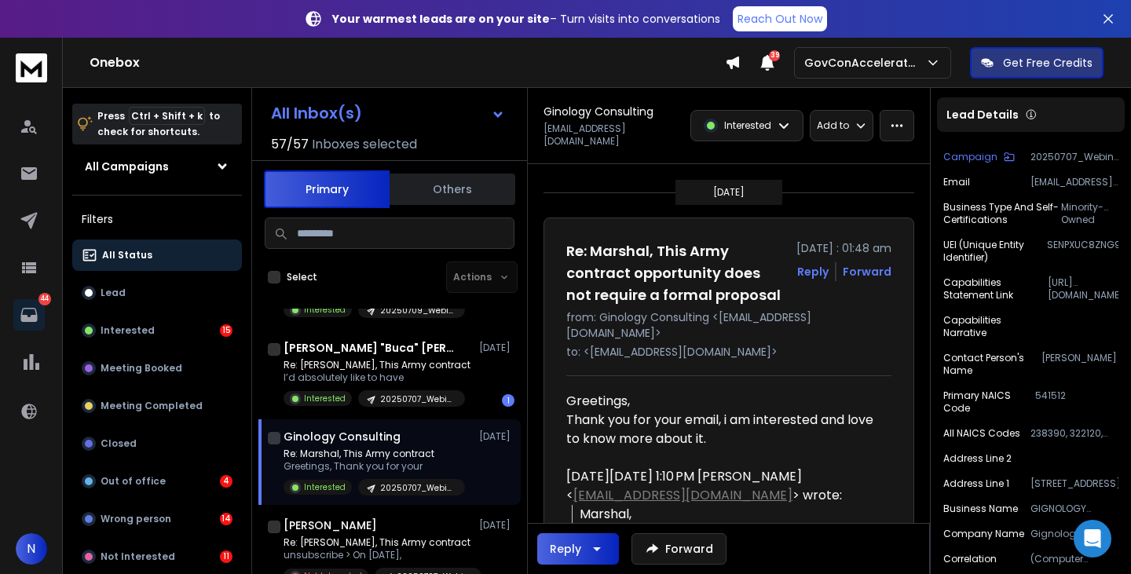
click at [471, 380] on div "Re: Kevin, This Army contract I’d absolutely like to have Interested 20250707_W…" at bounding box center [399, 383] width 231 height 48
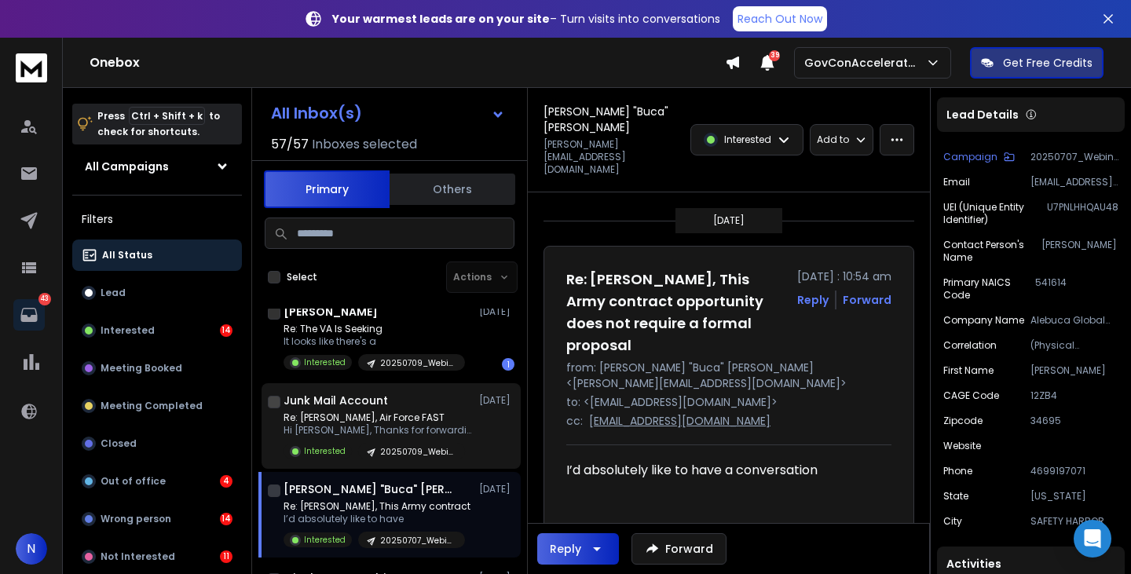
scroll to position [5465, 0]
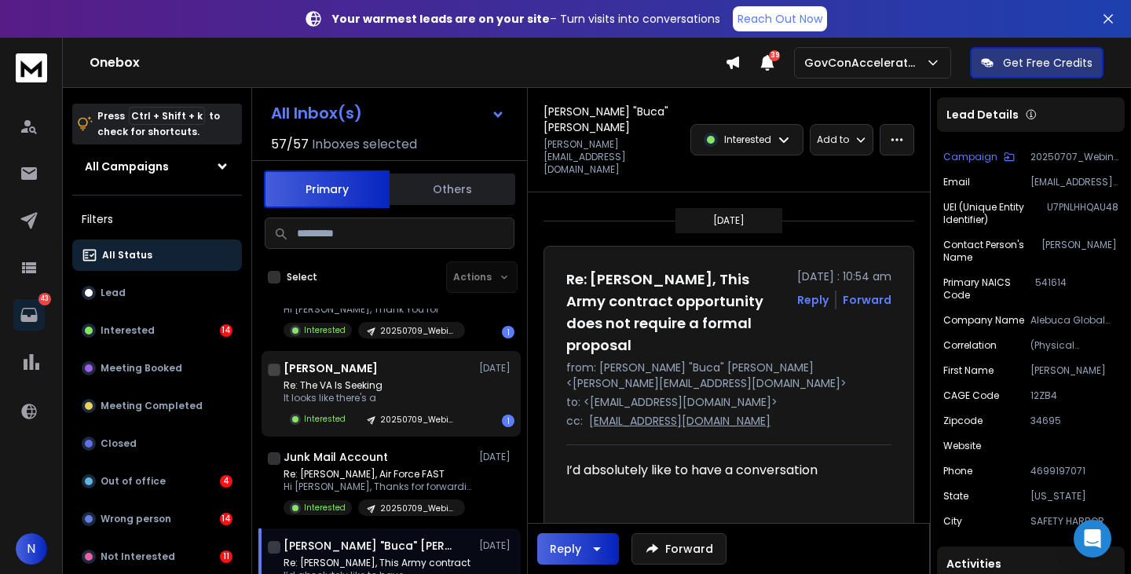
click at [483, 394] on div "Re: The VA Is Seeking It looks like there's a Interested 20250709_Webinar(0715-…" at bounding box center [399, 403] width 231 height 48
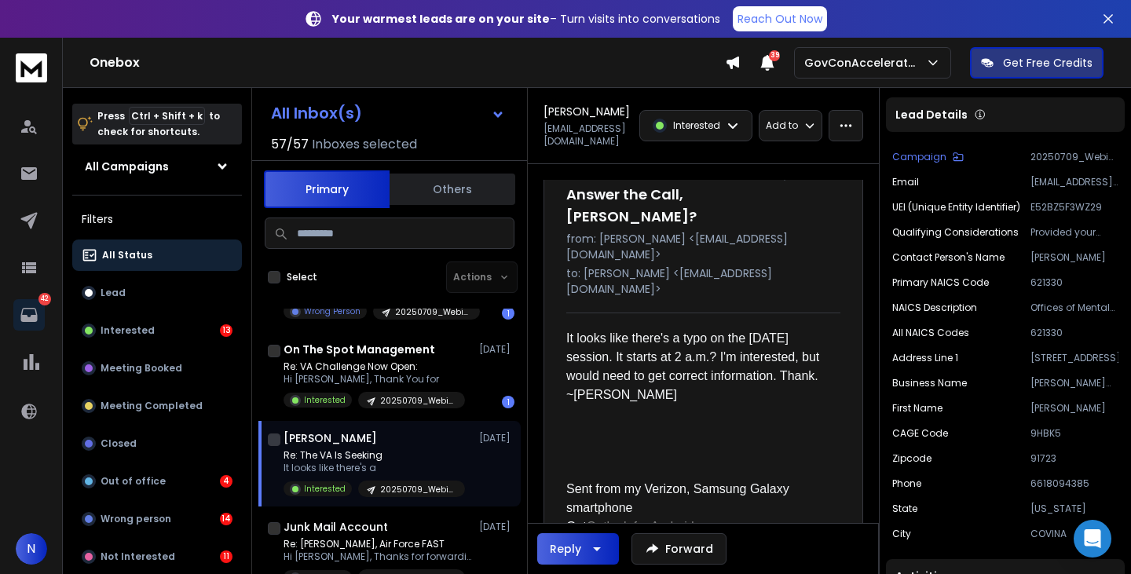
scroll to position [5375, 0]
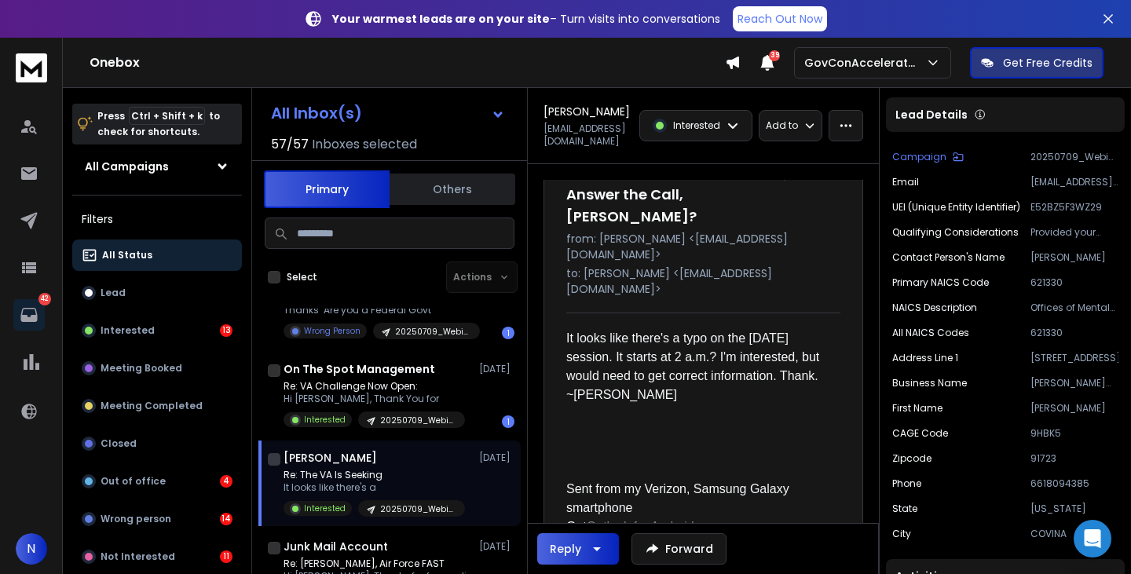
click at [496, 390] on div "Re: VA Challenge Now Open: Hi Jennifer, Thank You for Interested 20250709_Webin…" at bounding box center [399, 404] width 231 height 48
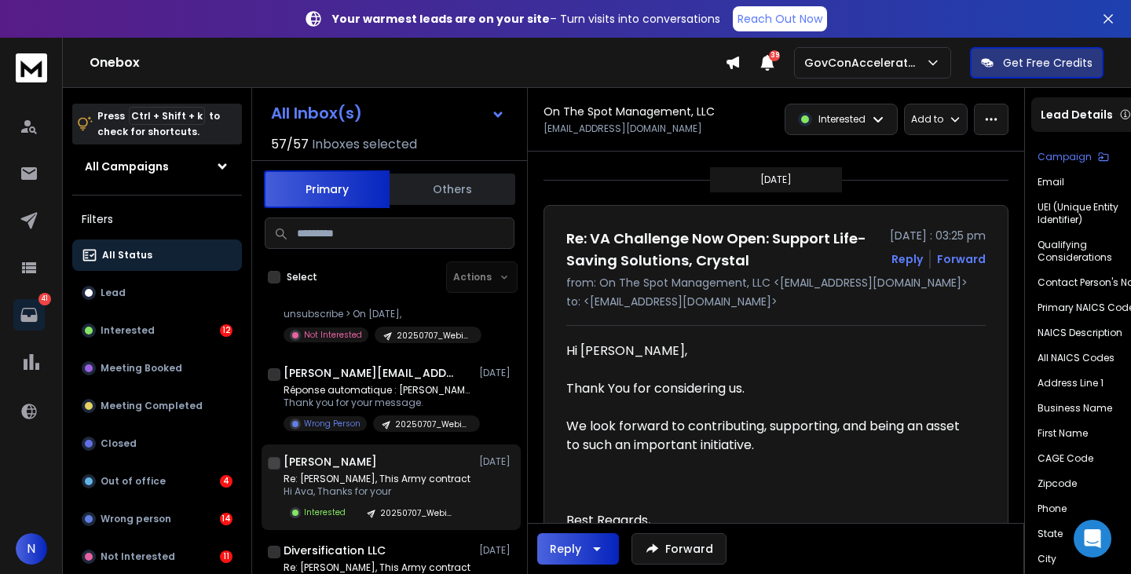
scroll to position [5956, 0]
